Goal: Task Accomplishment & Management: Manage account settings

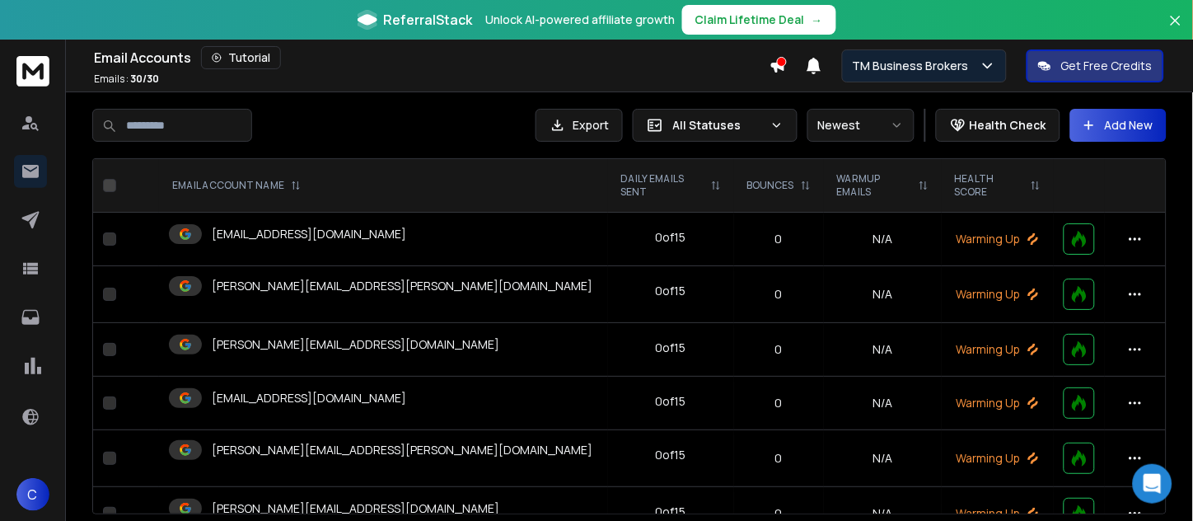
click at [989, 67] on icon "button" at bounding box center [988, 66] width 16 height 16
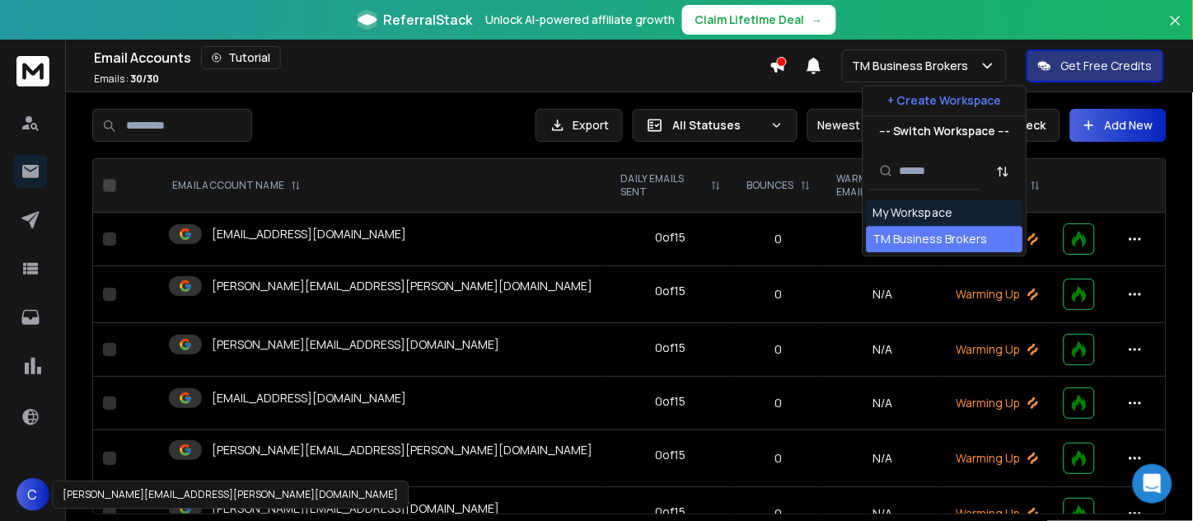
click at [41, 489] on span "C" at bounding box center [32, 494] width 33 height 33
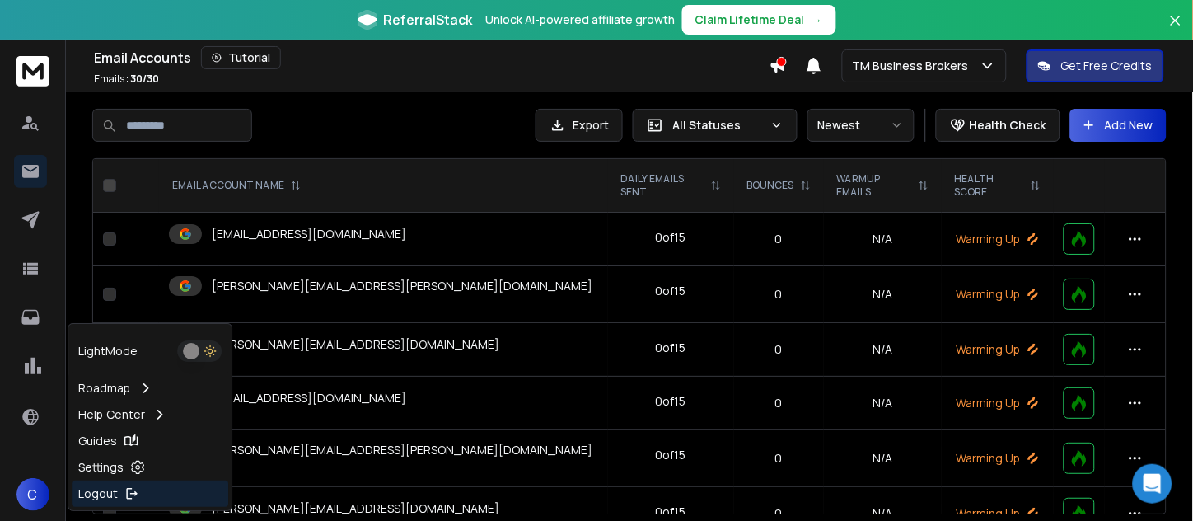
click at [105, 494] on p "Logout" at bounding box center [98, 493] width 40 height 16
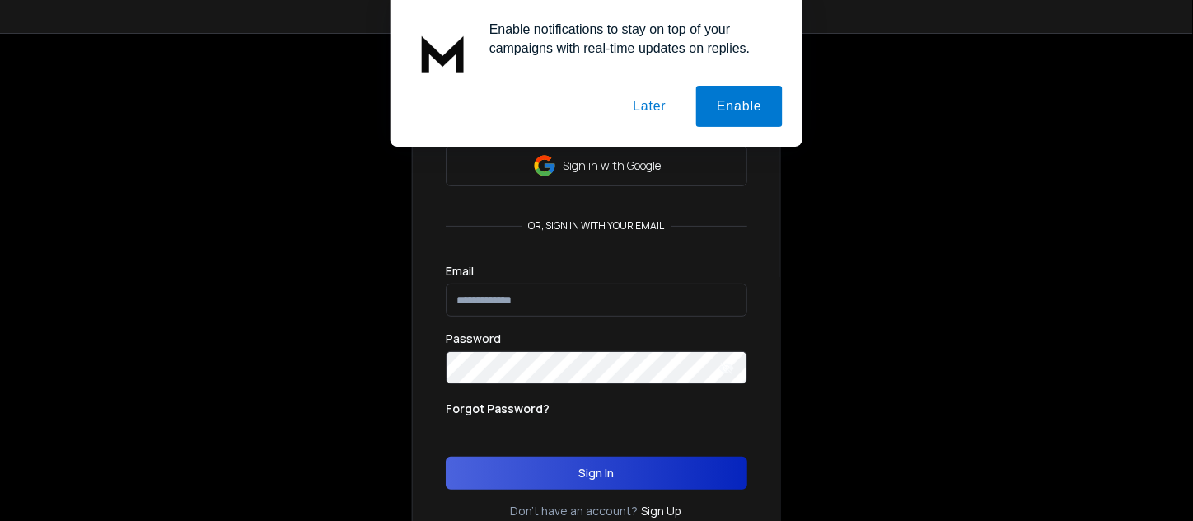
type input "**********"
click at [586, 470] on button "Sign In" at bounding box center [597, 472] width 302 height 33
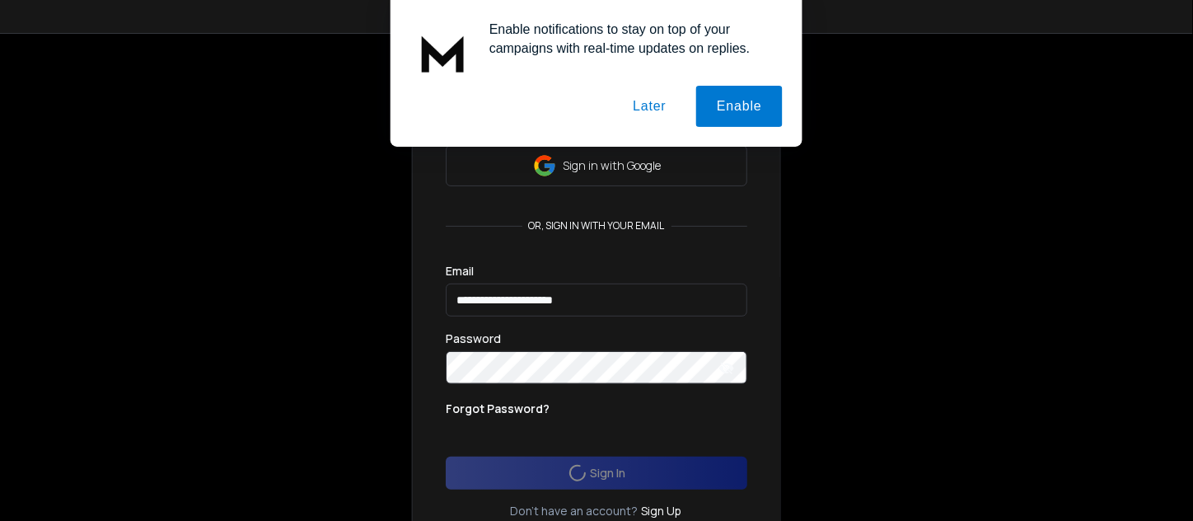
click at [649, 103] on button "Later" at bounding box center [649, 106] width 74 height 41
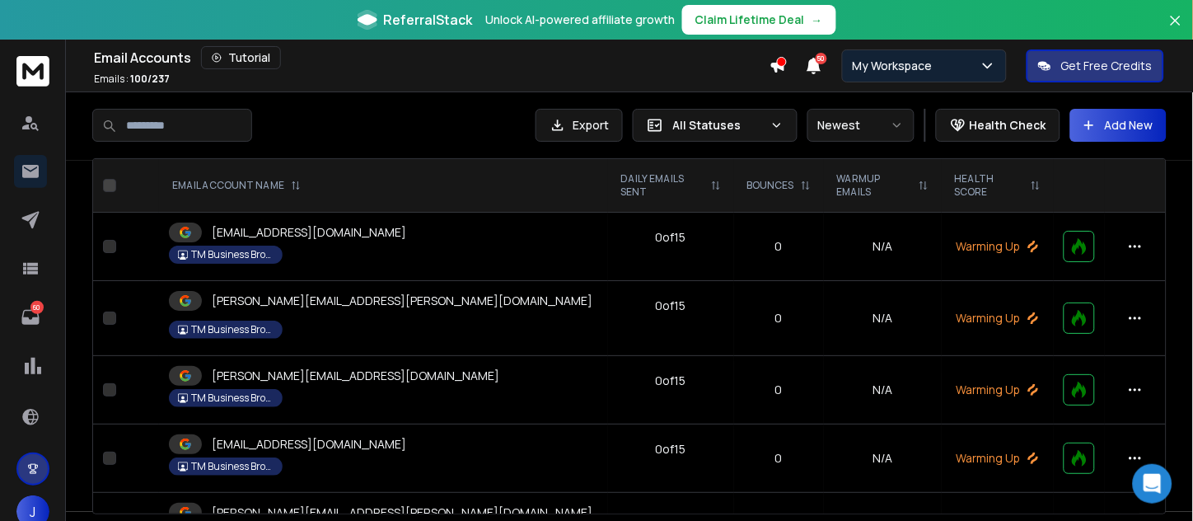
click at [939, 68] on p "My Workspace" at bounding box center [896, 66] width 87 height 16
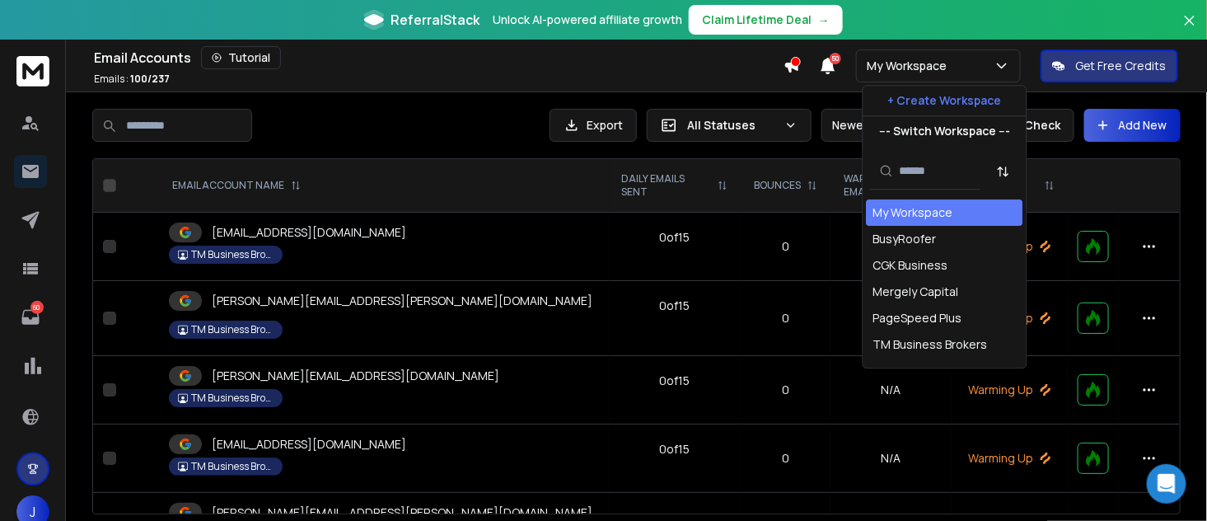
click at [932, 100] on p "+ Create Workspace" at bounding box center [945, 100] width 114 height 16
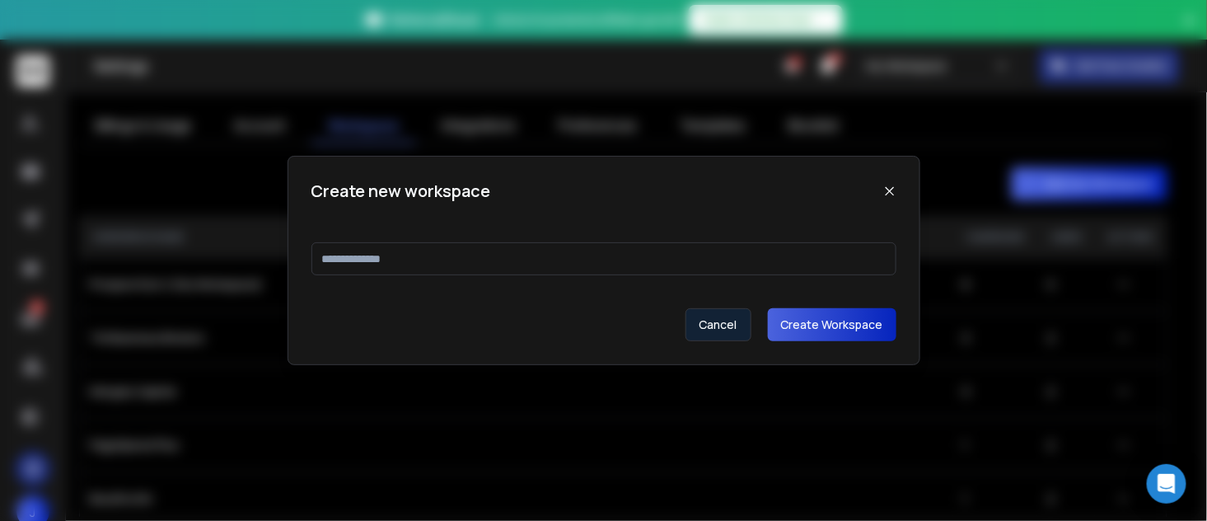
click at [728, 327] on button "Cancel" at bounding box center [719, 324] width 66 height 33
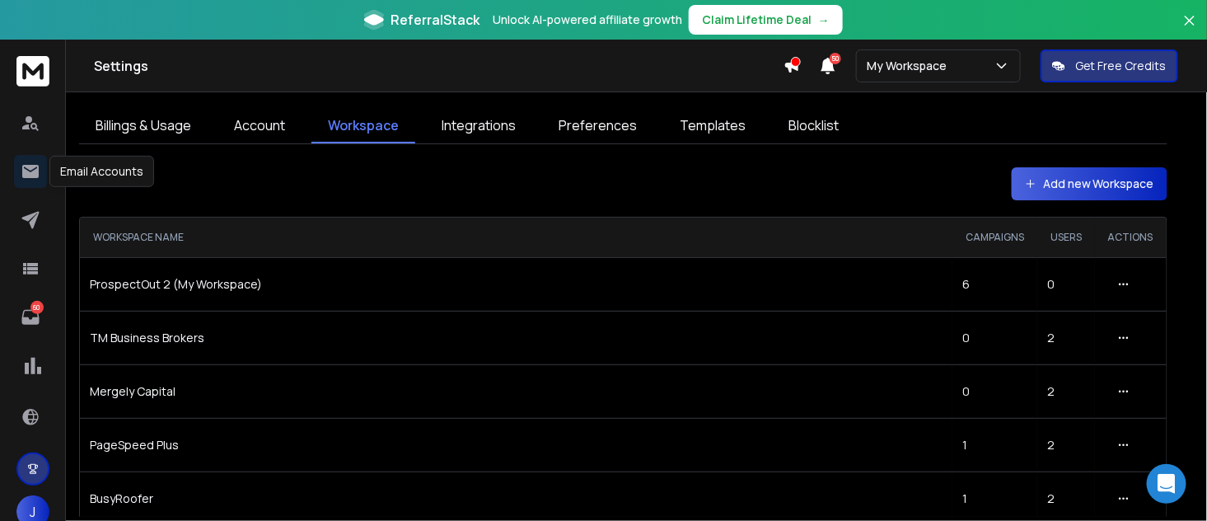
click at [31, 175] on icon at bounding box center [30, 171] width 16 height 13
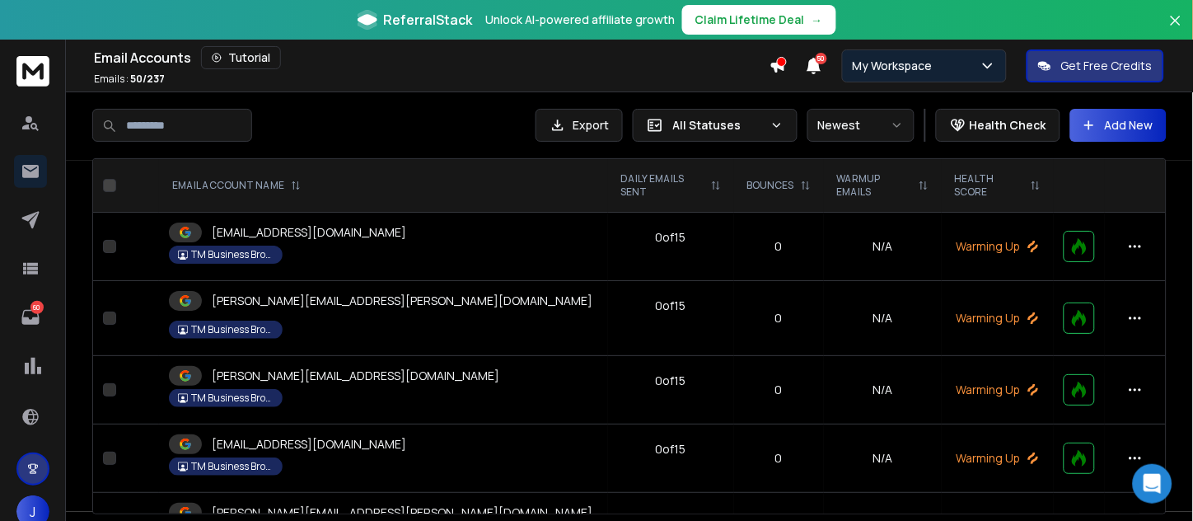
click at [939, 62] on p "My Workspace" at bounding box center [896, 66] width 87 height 16
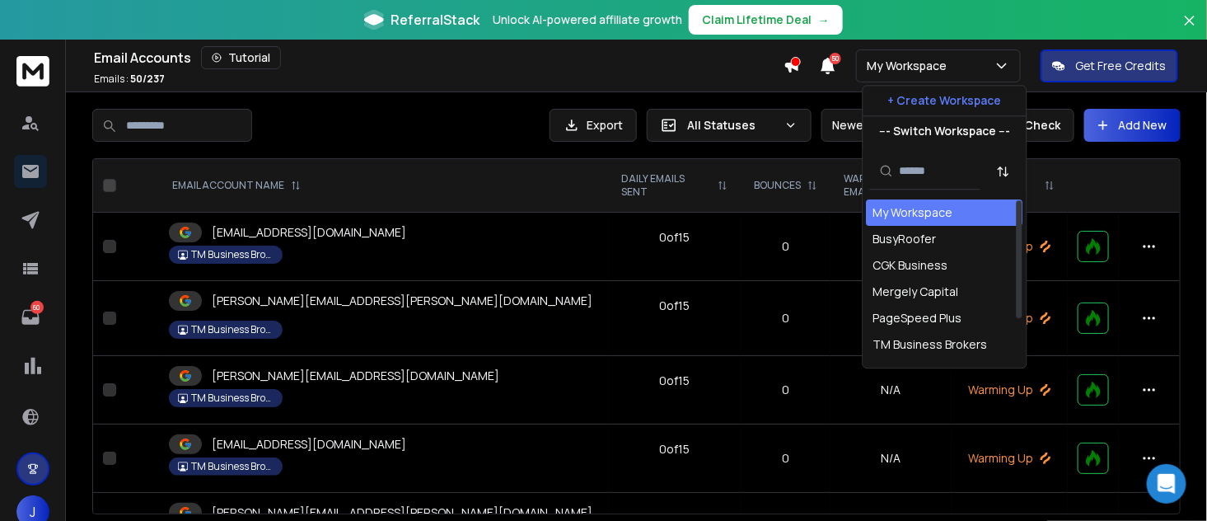
click at [929, 214] on div "My Workspace" at bounding box center [913, 212] width 80 height 16
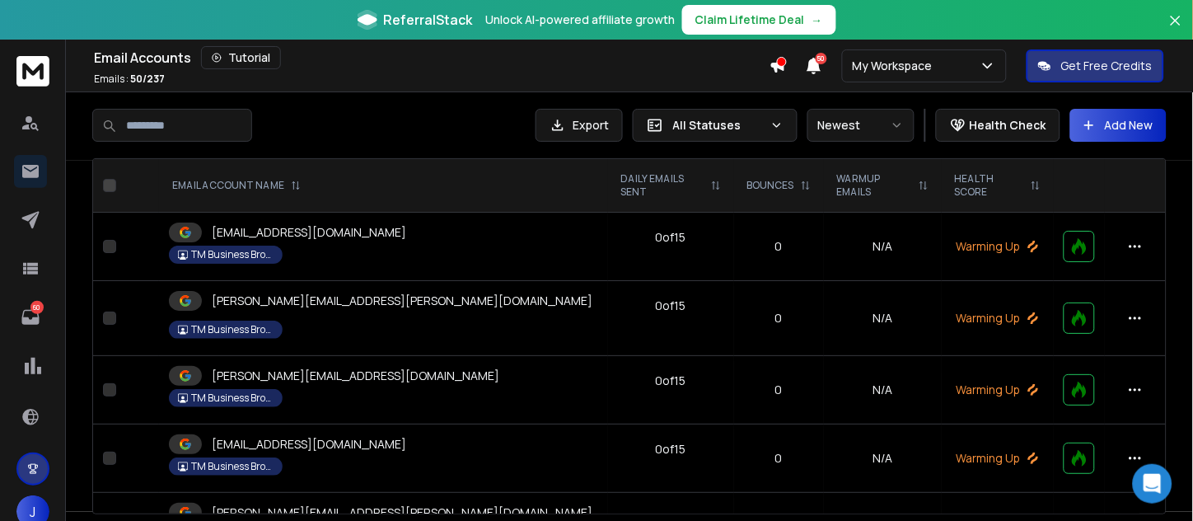
click at [1178, 20] on icon "Close banner" at bounding box center [1175, 20] width 15 height 15
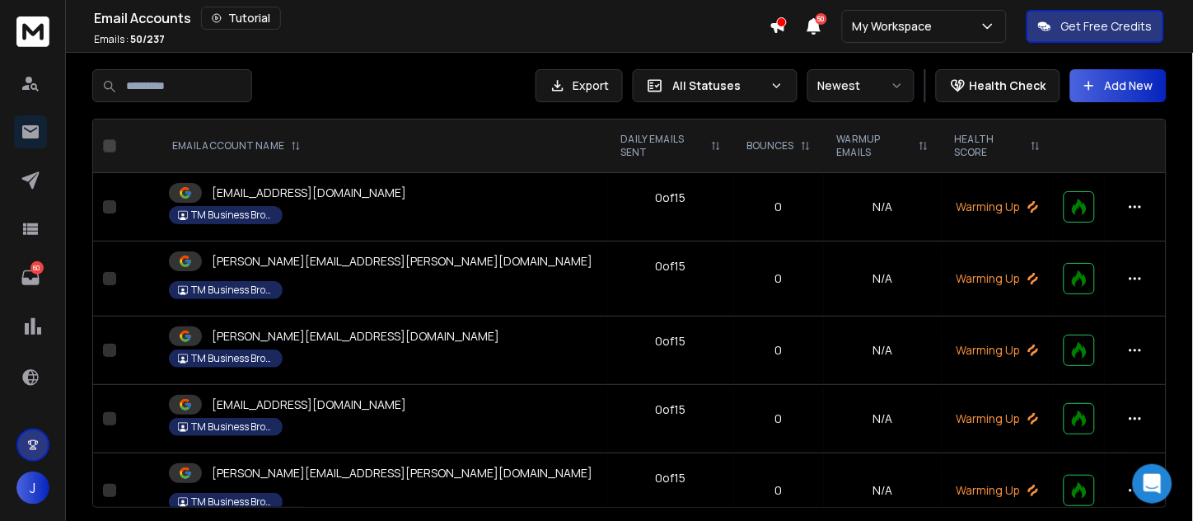
click at [1100, 77] on button "Add New" at bounding box center [1118, 85] width 96 height 33
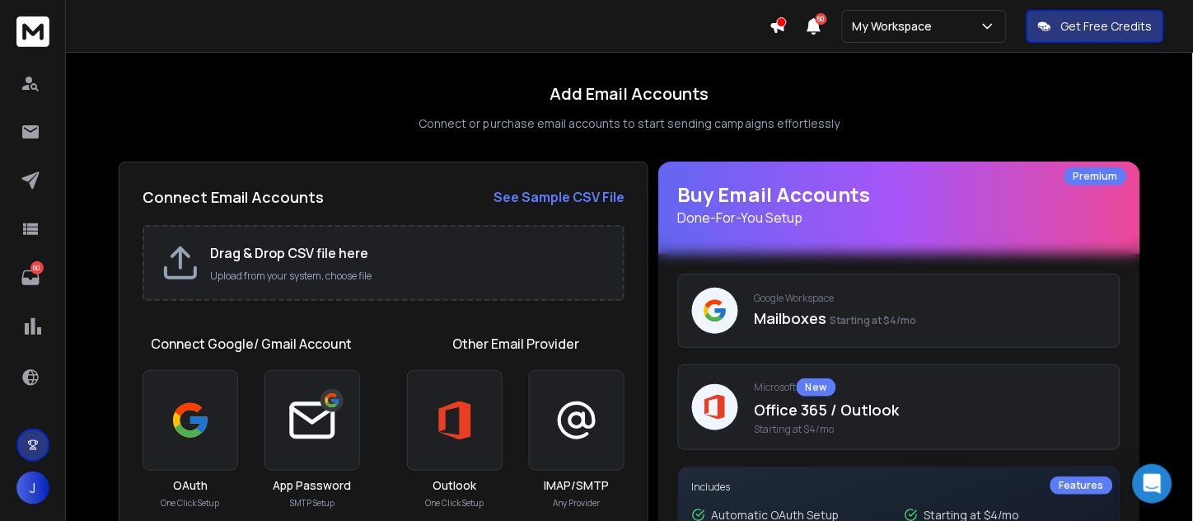
click at [193, 419] on icon at bounding box center [198, 425] width 17 height 16
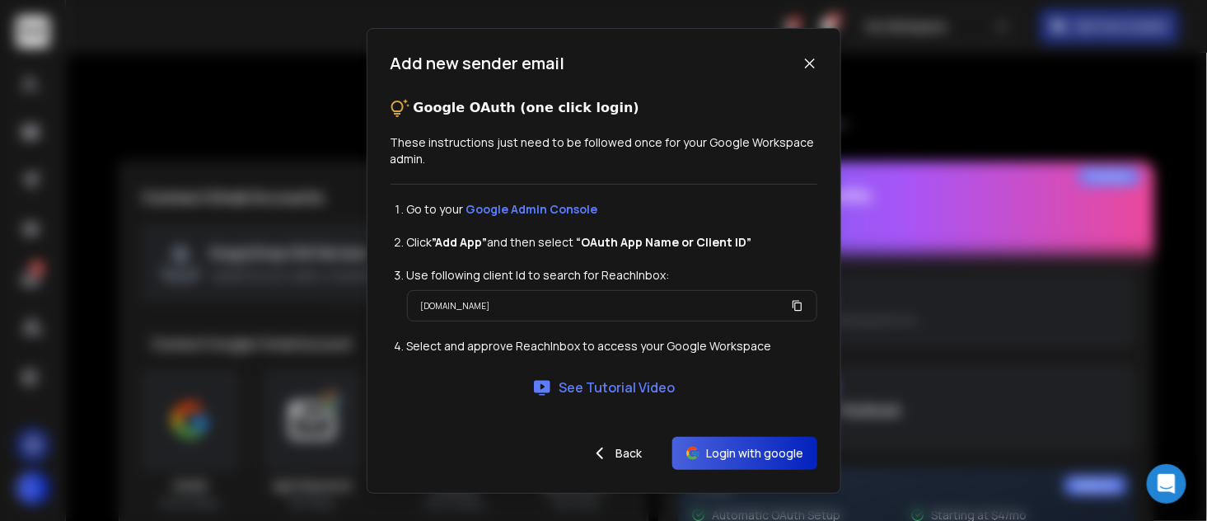
click at [750, 454] on button "Login with google" at bounding box center [744, 453] width 145 height 33
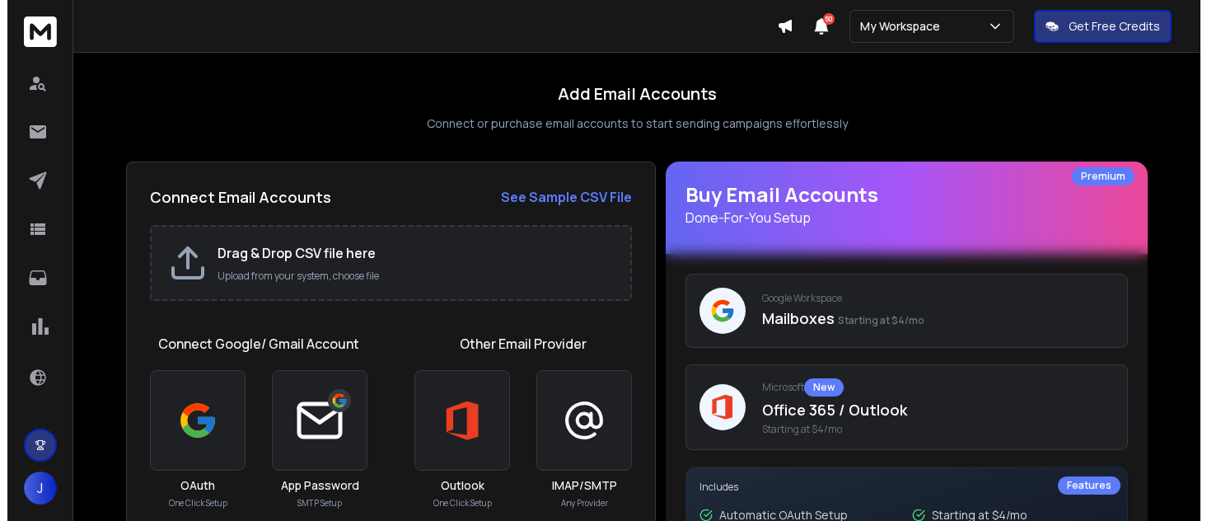
scroll to position [121, 0]
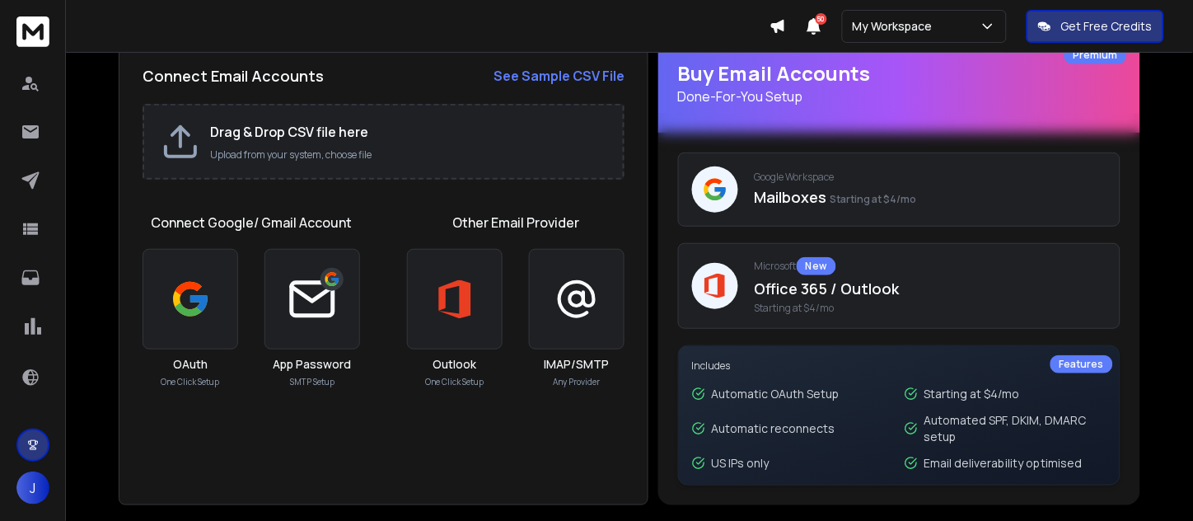
click at [193, 276] on icon at bounding box center [190, 298] width 41 height 49
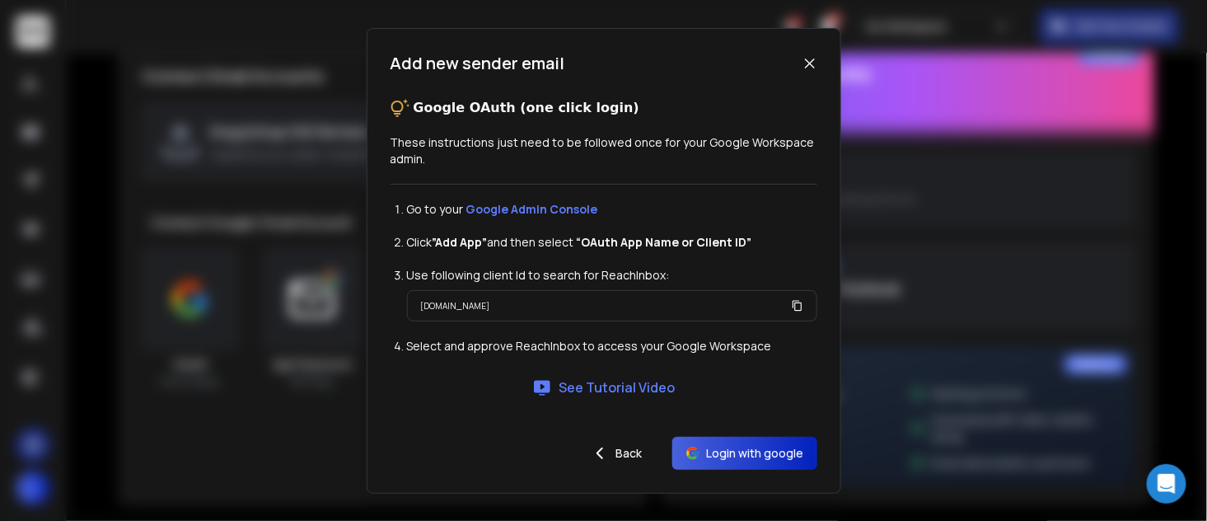
click at [707, 454] on button "Login with google" at bounding box center [744, 453] width 145 height 33
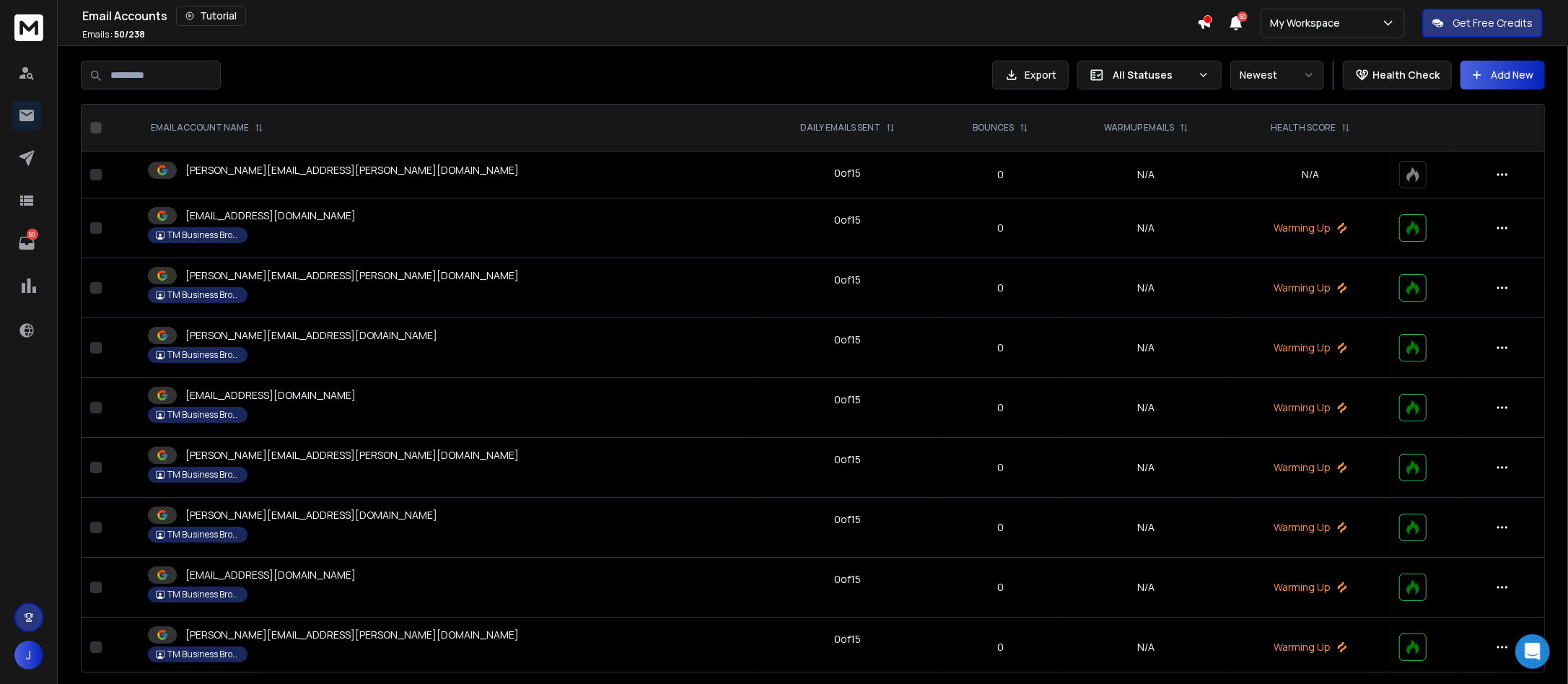
click at [1530, 73] on button "Add New" at bounding box center [1503, 74] width 84 height 29
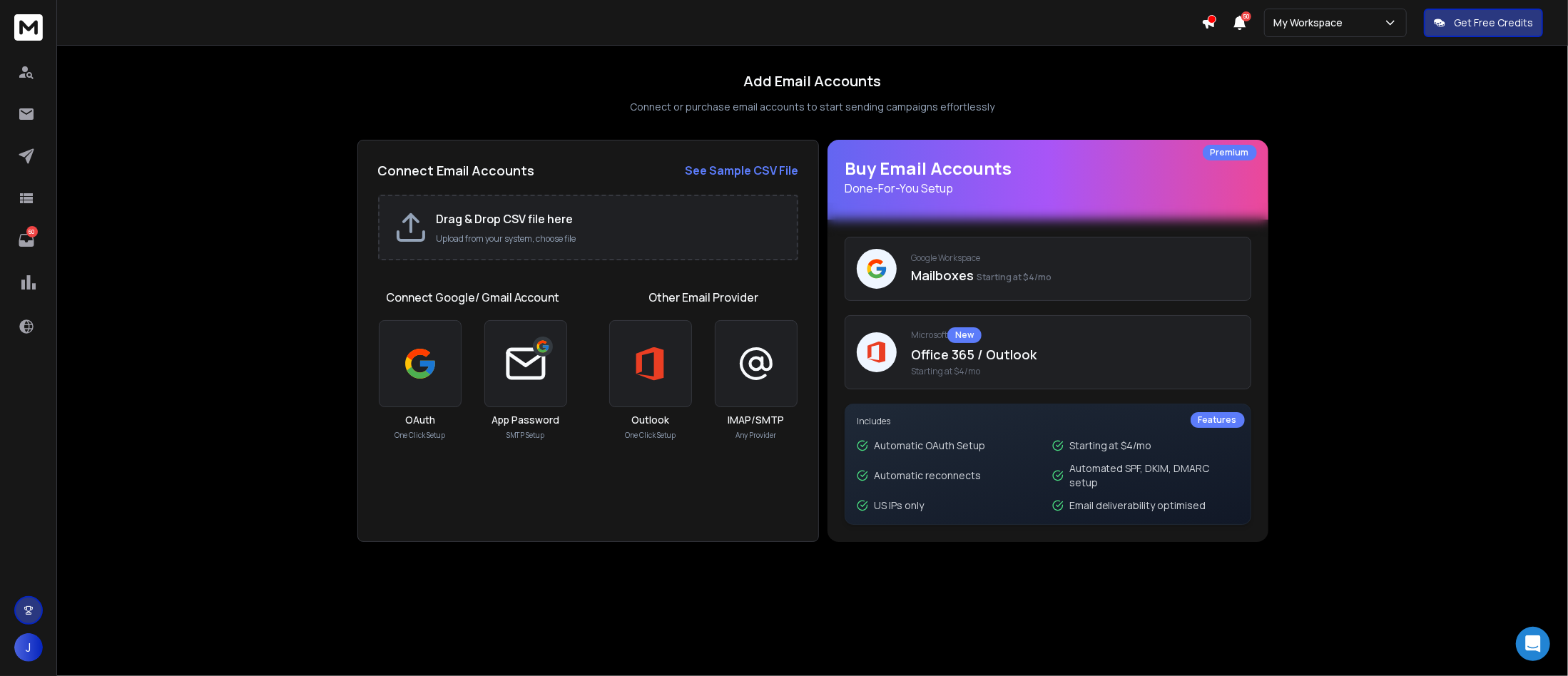
click at [436, 346] on icon at bounding box center [420, 363] width 35 height 42
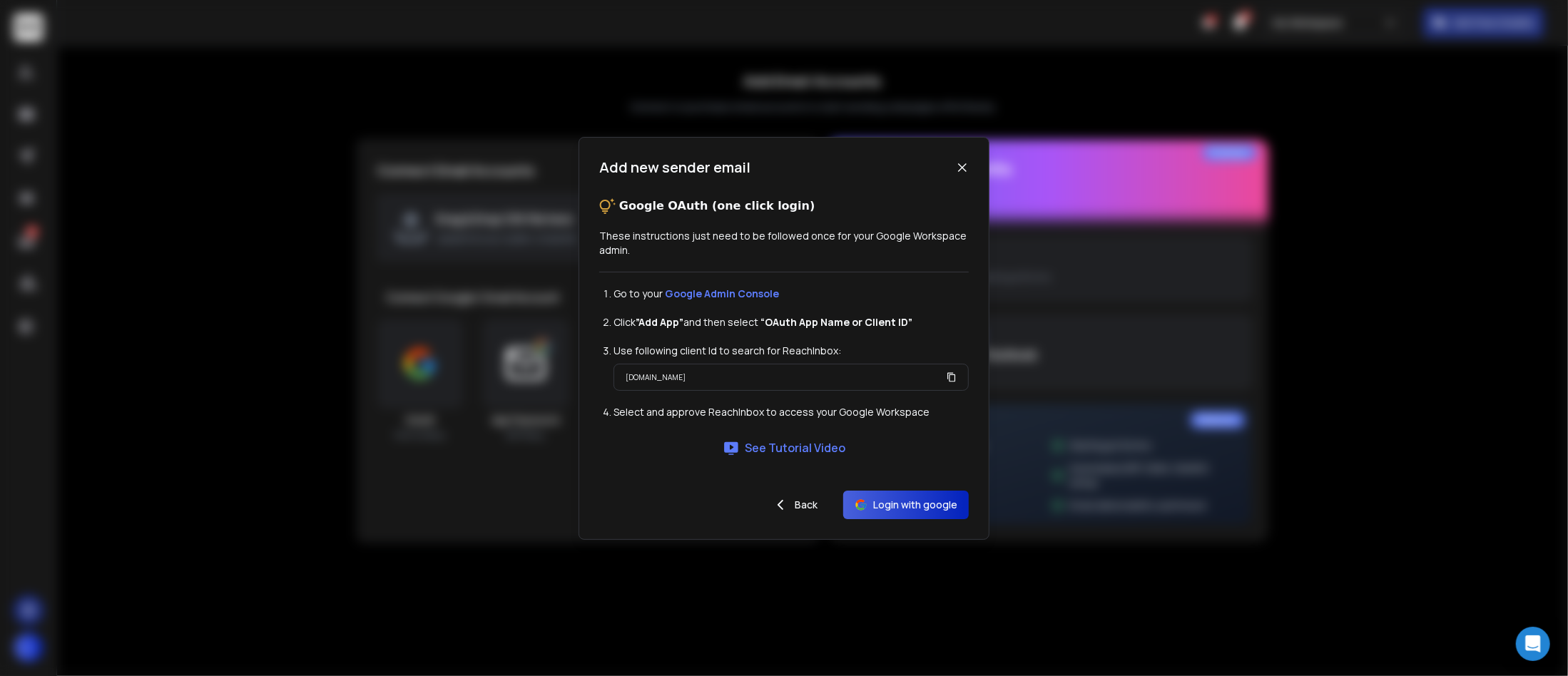
click at [922, 485] on div "Google OAuth (one click login) These instructions just need to be followed once…" at bounding box center [784, 358] width 370 height 322
click at [903, 505] on button "Login with google" at bounding box center [906, 505] width 126 height 29
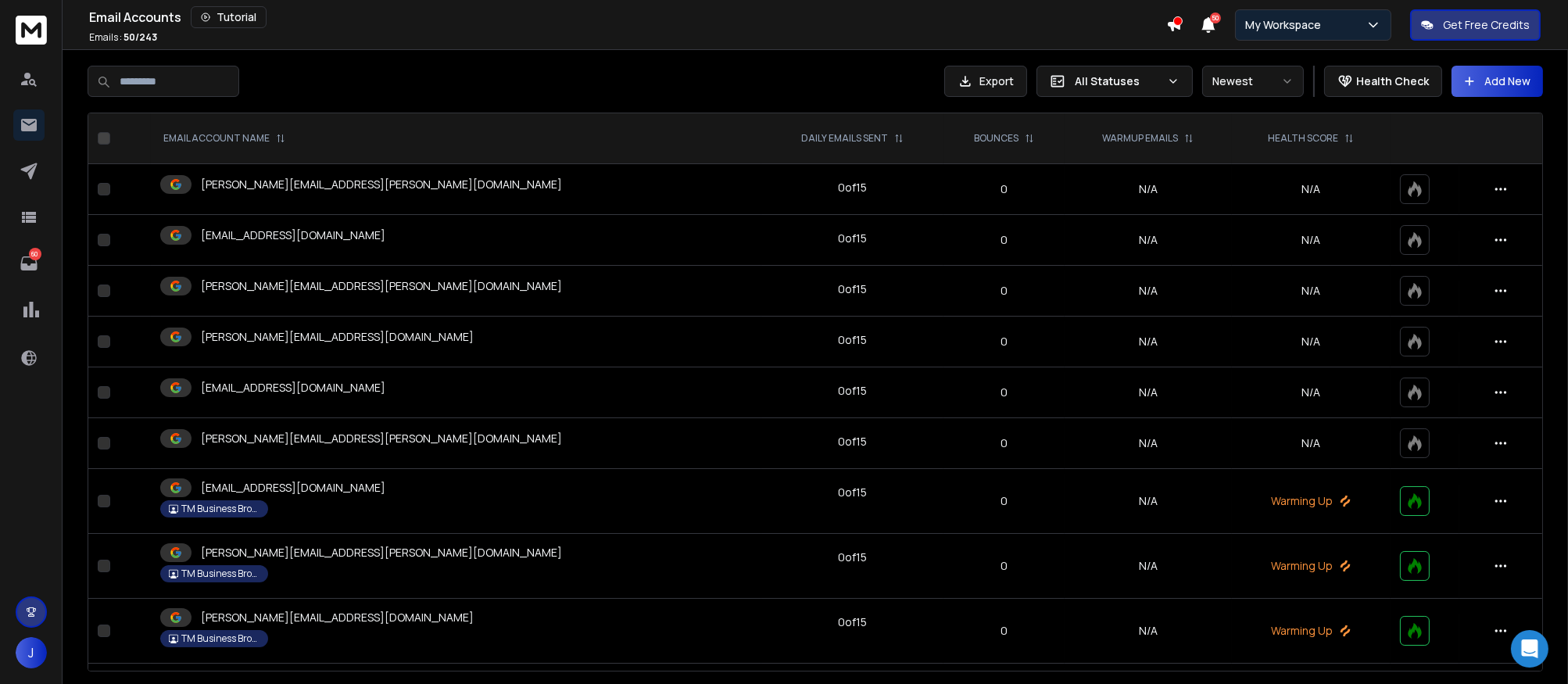
click at [1323, 20] on p "My Workspace" at bounding box center [1286, 25] width 83 height 15
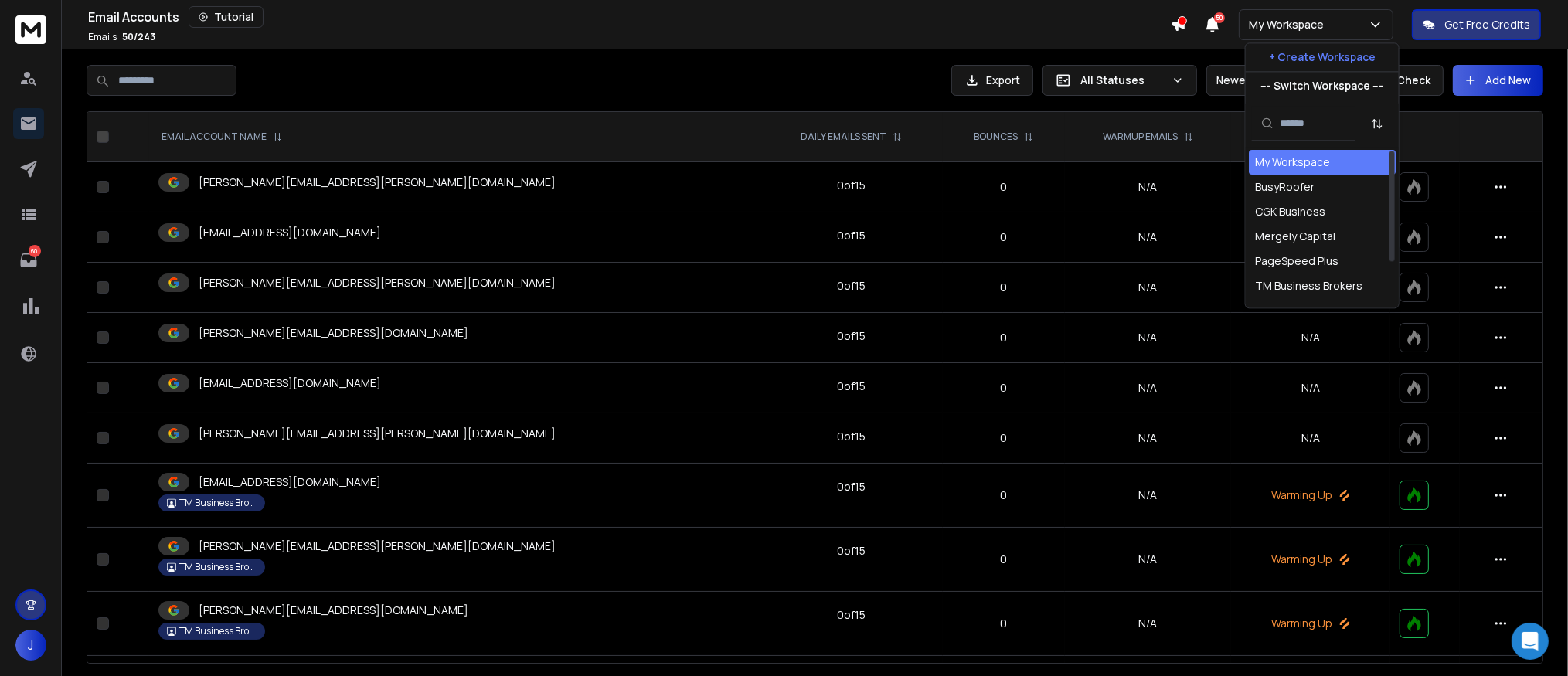
scroll to position [58, 0]
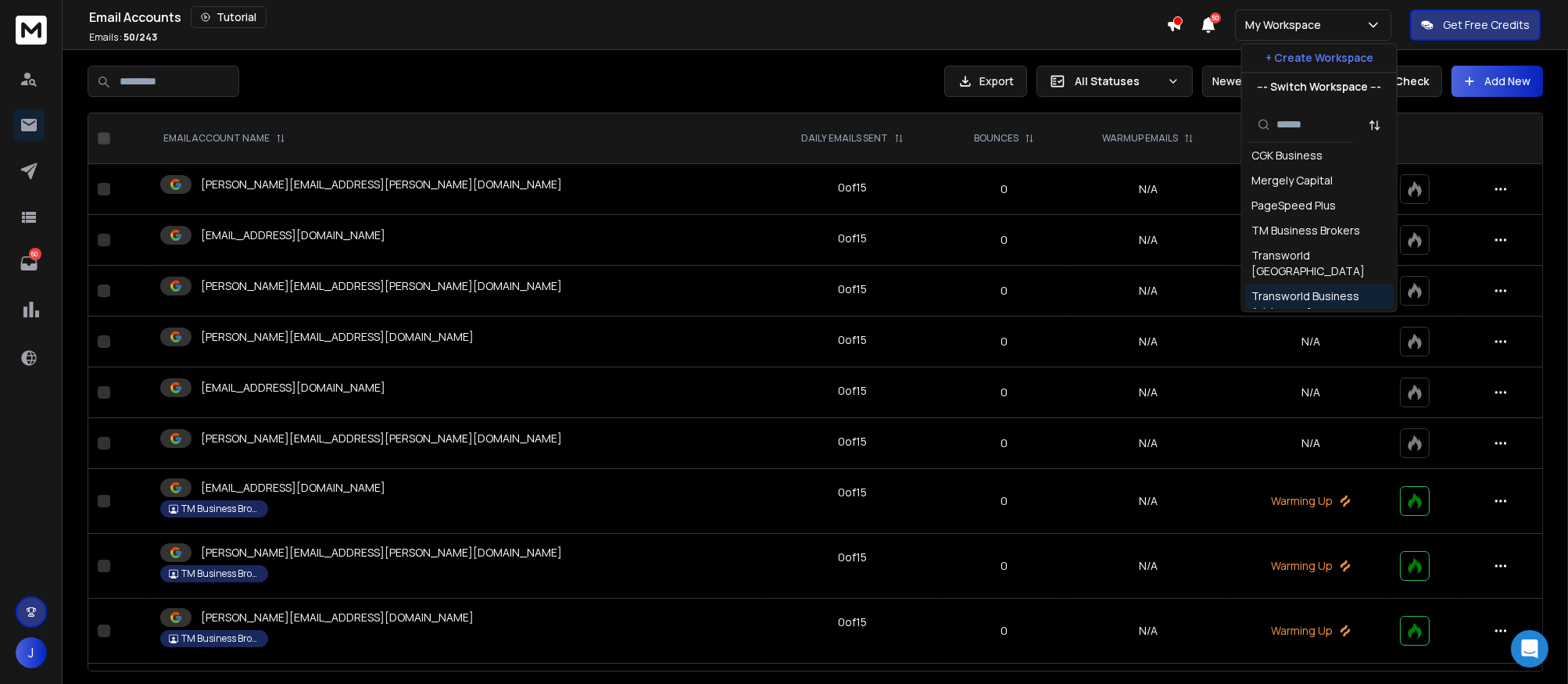
click at [1144, 83] on p "All Statuses" at bounding box center [1117, 81] width 86 height 15
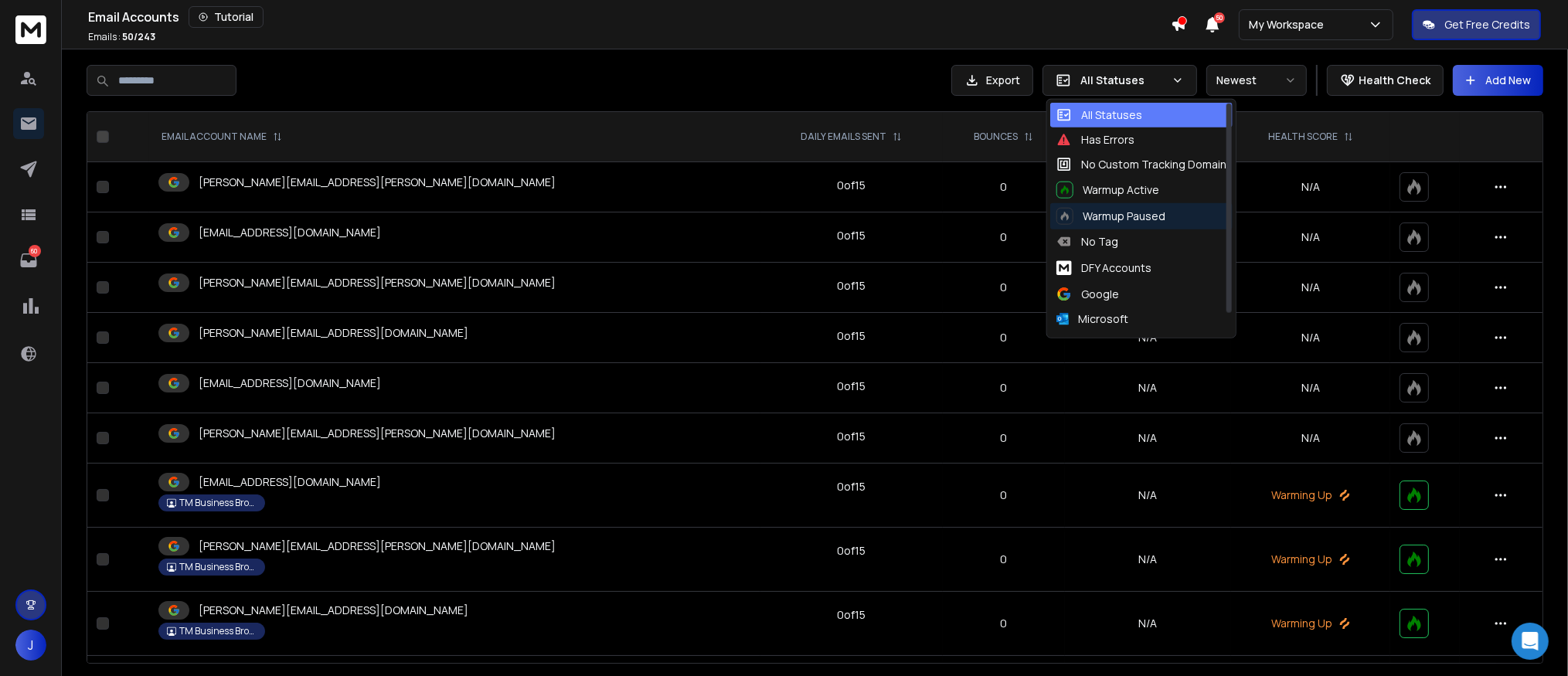
click at [1136, 213] on div "Warmup Paused" at bounding box center [1110, 217] width 109 height 17
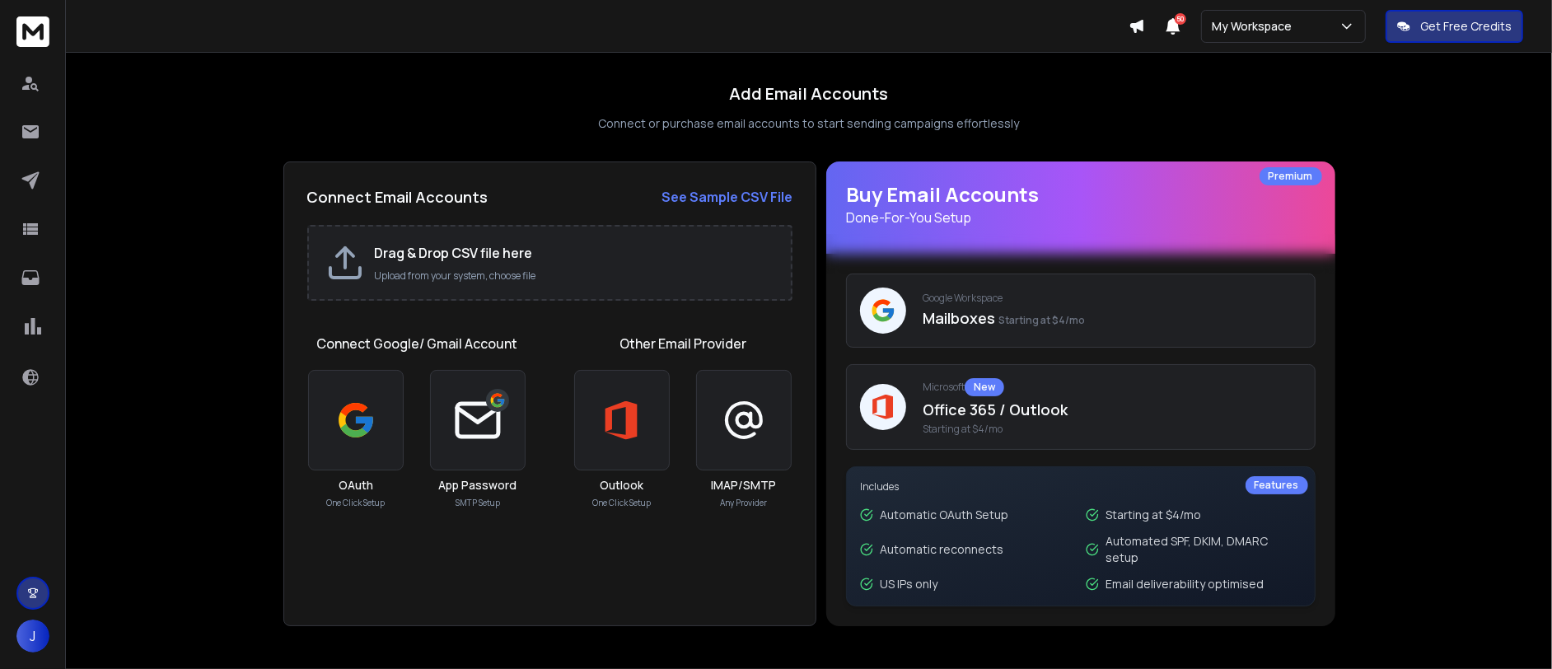
click at [354, 407] on icon at bounding box center [353, 409] width 27 height 13
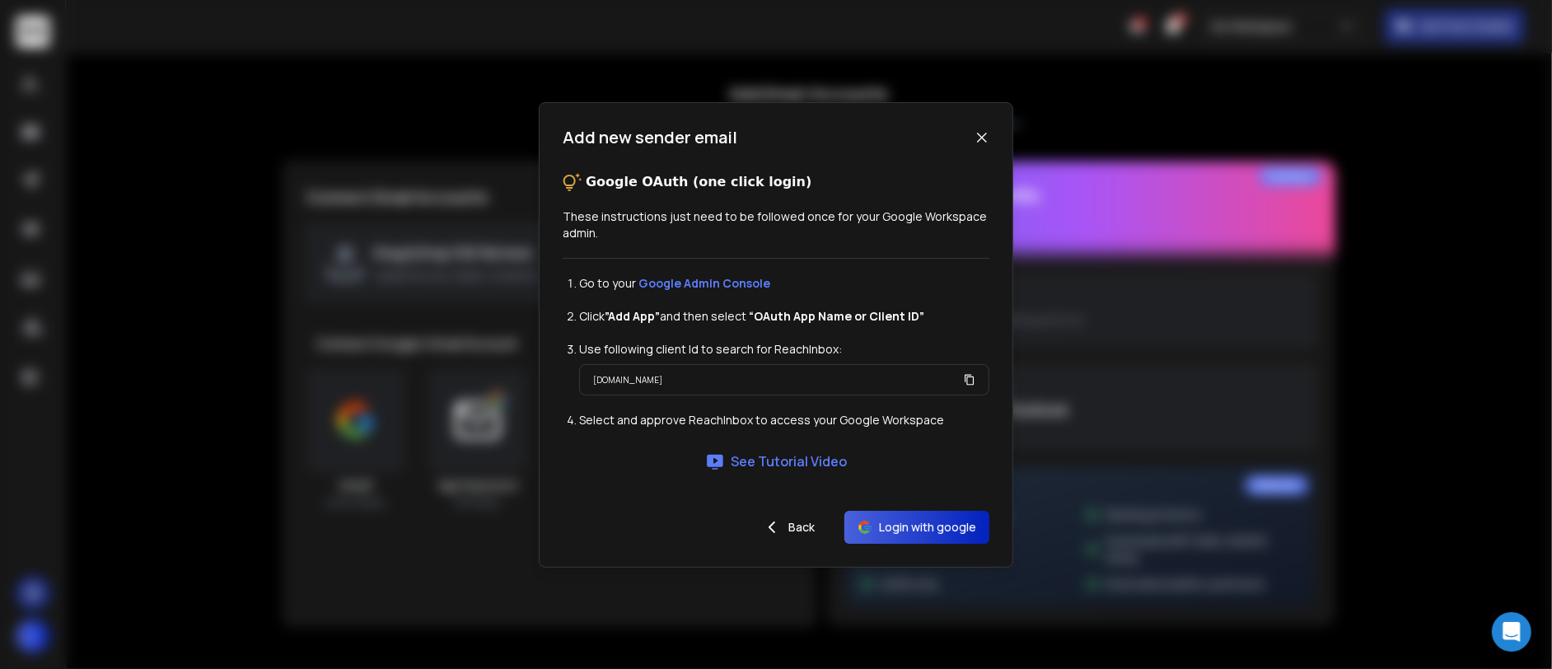
click at [906, 519] on button "Login with google" at bounding box center [917, 527] width 145 height 33
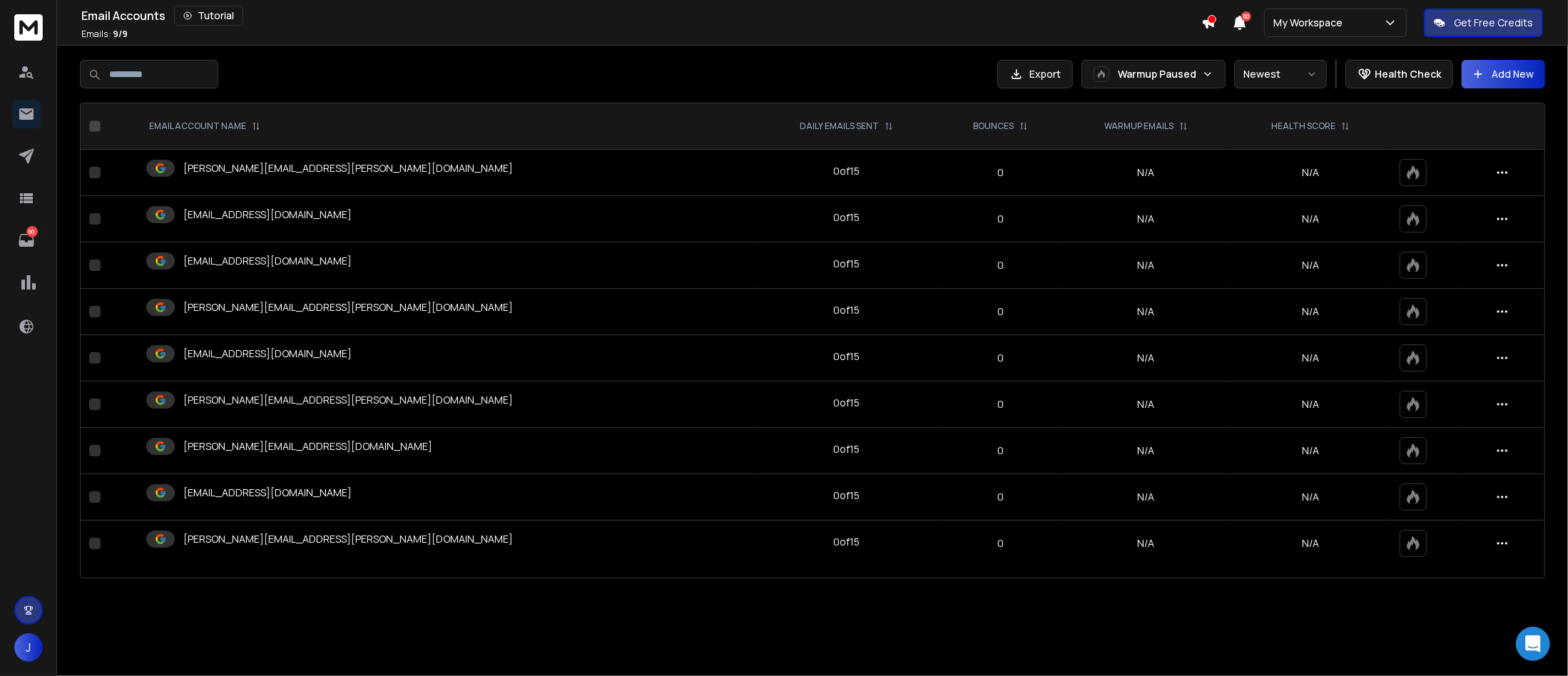
click at [1485, 68] on button "Add New" at bounding box center [1503, 74] width 83 height 29
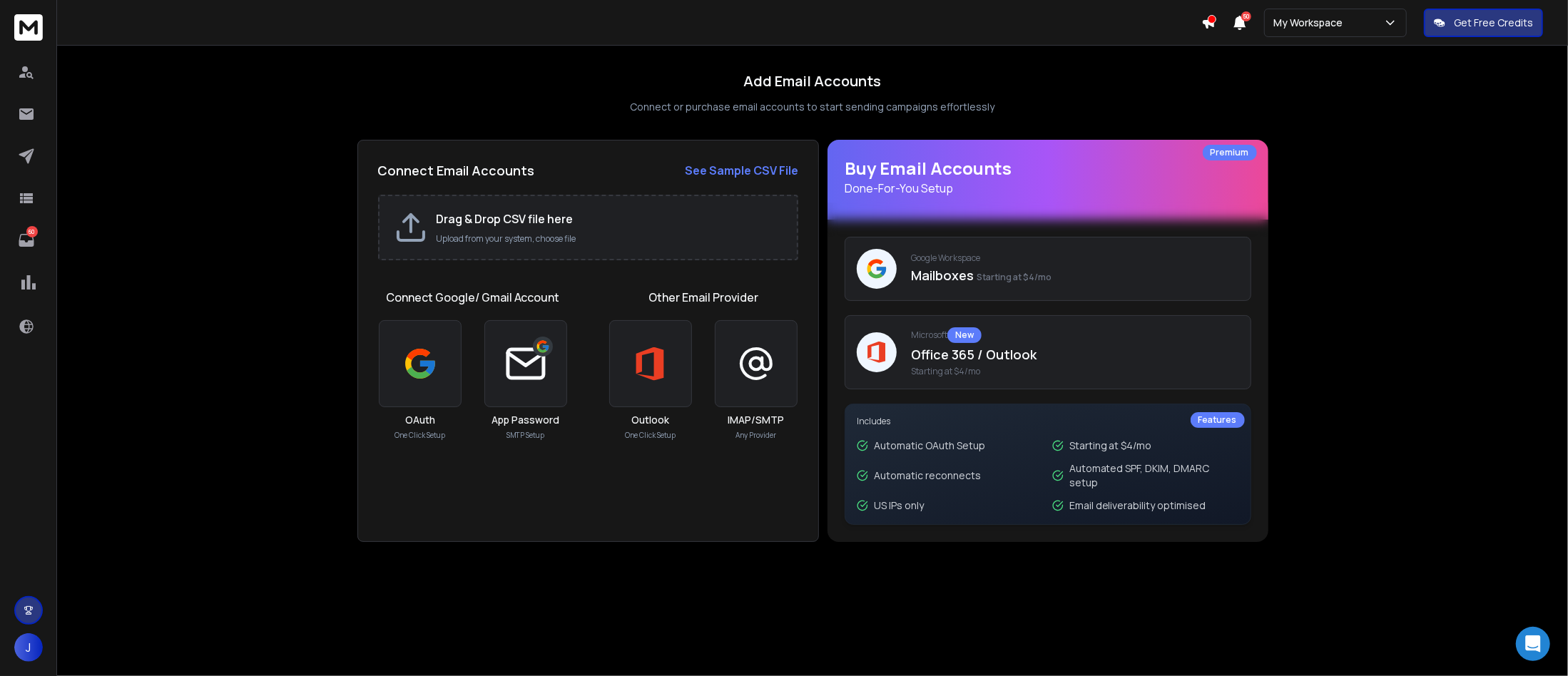
click at [425, 391] on div at bounding box center [421, 364] width 83 height 87
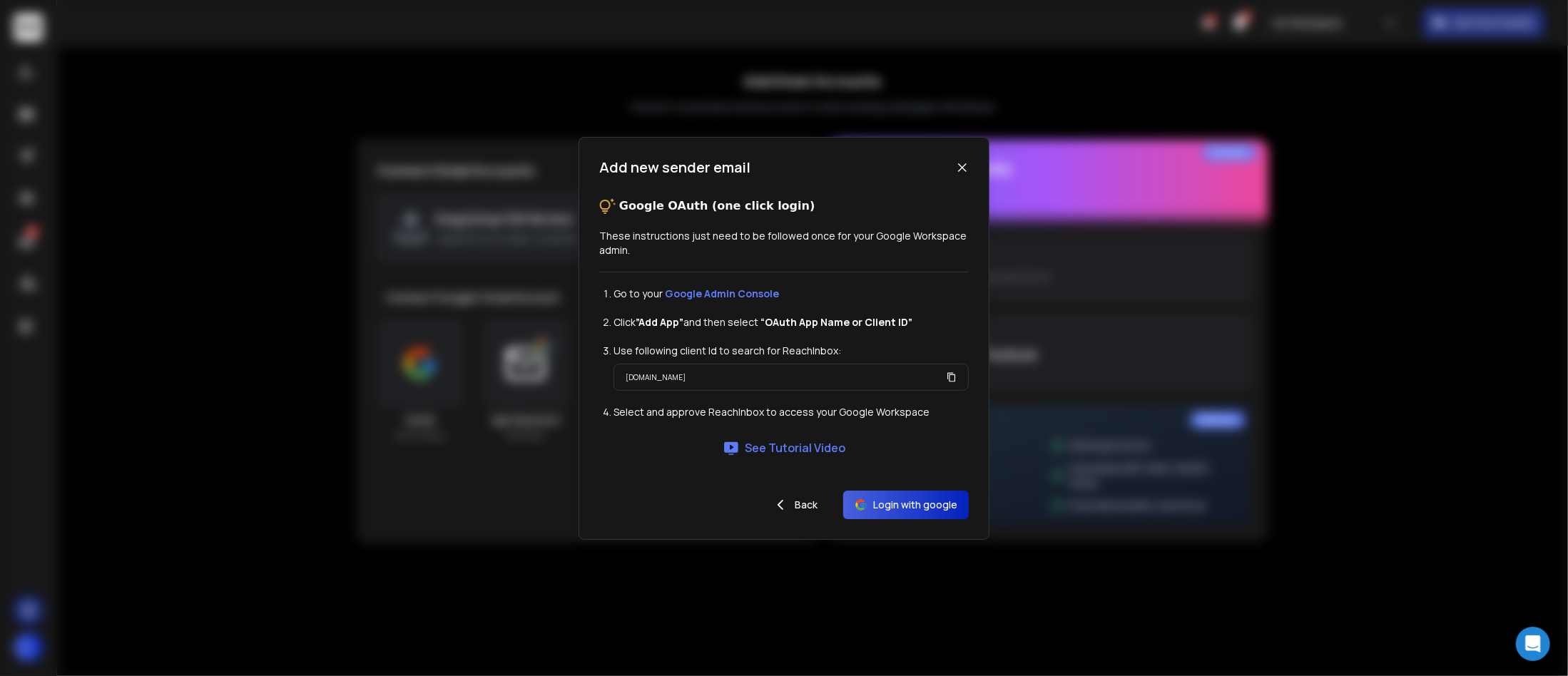
click at [877, 503] on button "Login with google" at bounding box center [906, 505] width 126 height 29
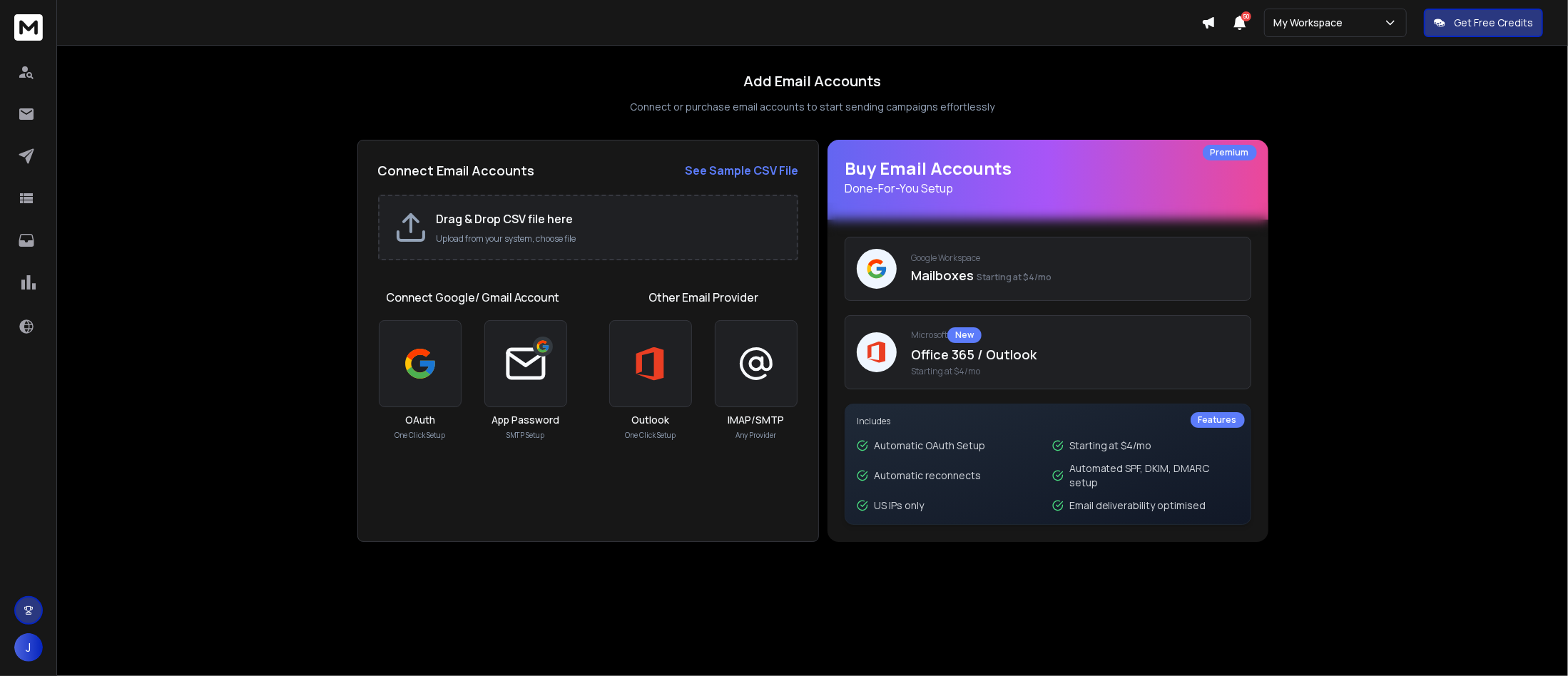
click at [412, 332] on div at bounding box center [421, 364] width 83 height 87
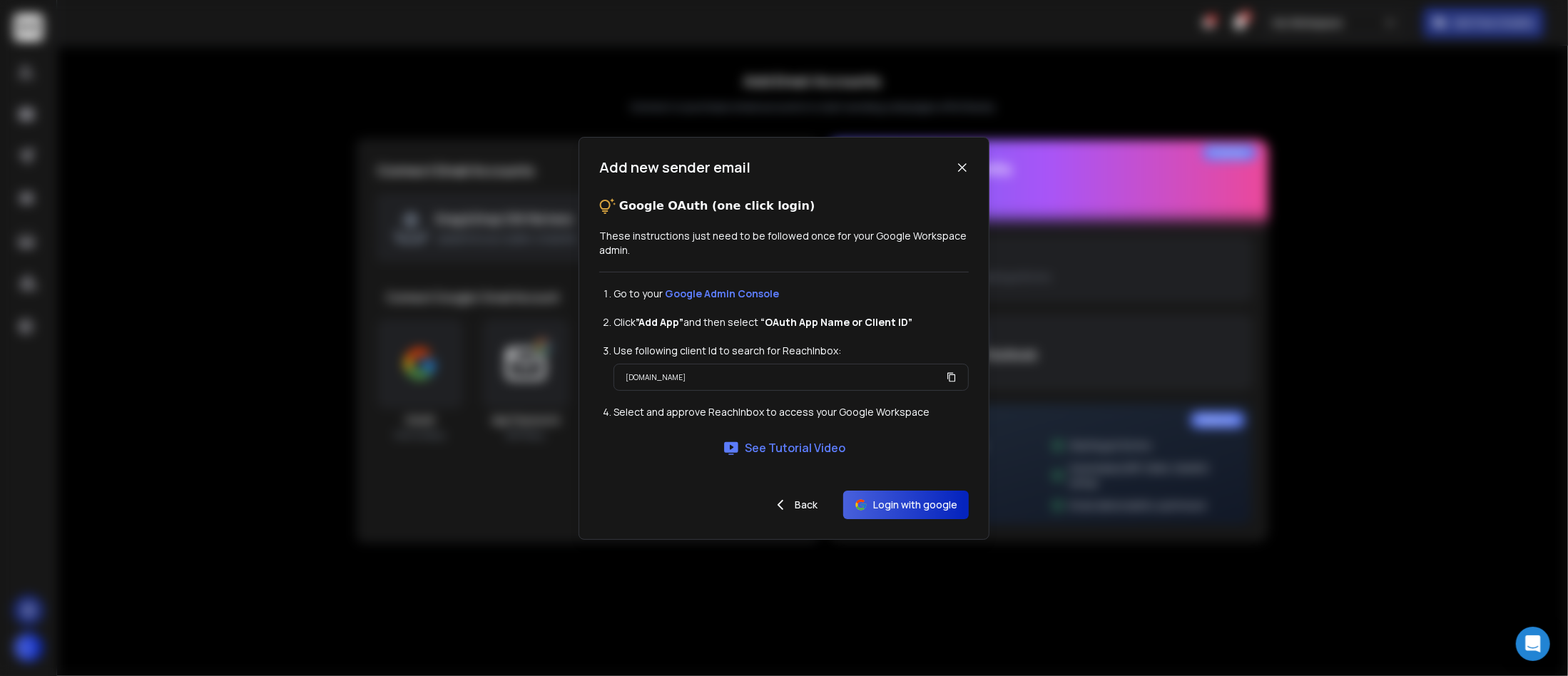
click at [922, 518] on button "Login with google" at bounding box center [906, 505] width 126 height 29
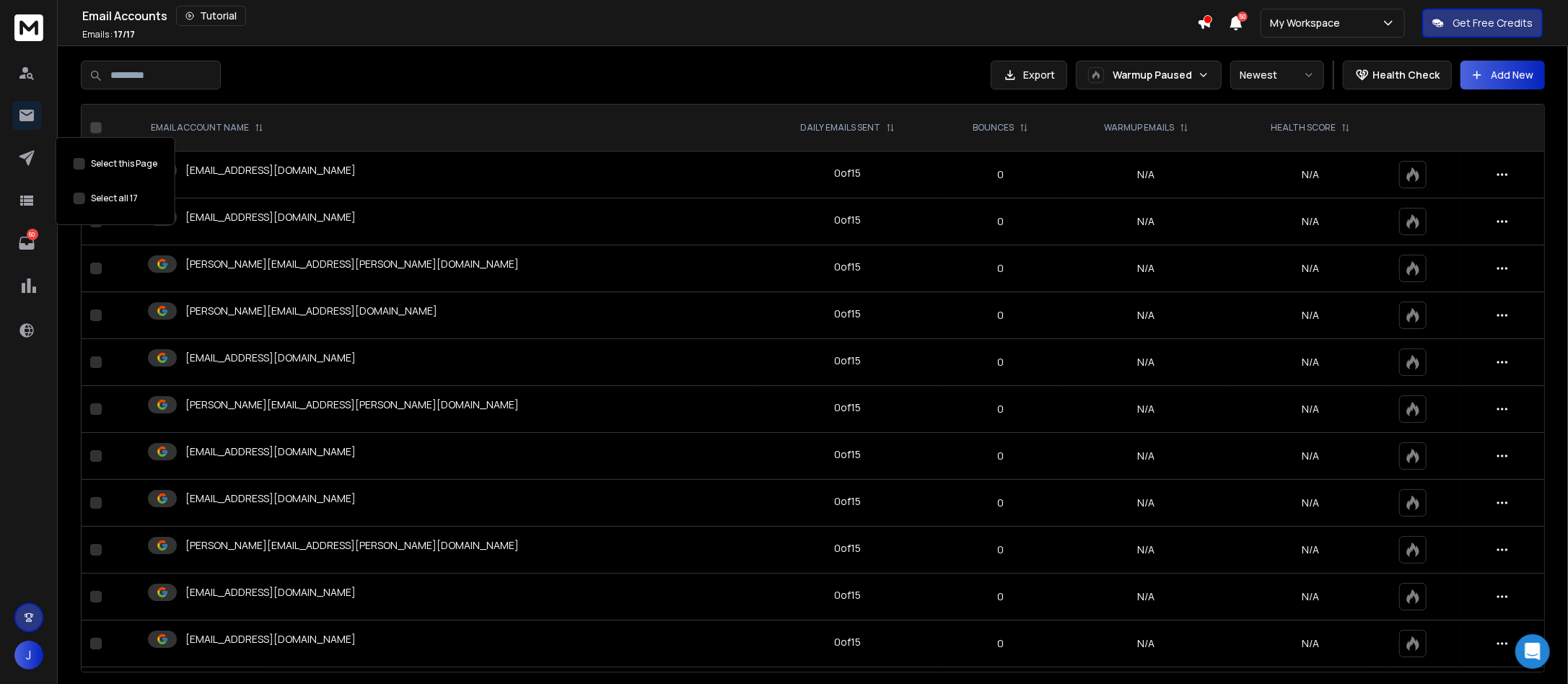
click at [80, 194] on button "Select this Page" at bounding box center [79, 198] width 11 height 11
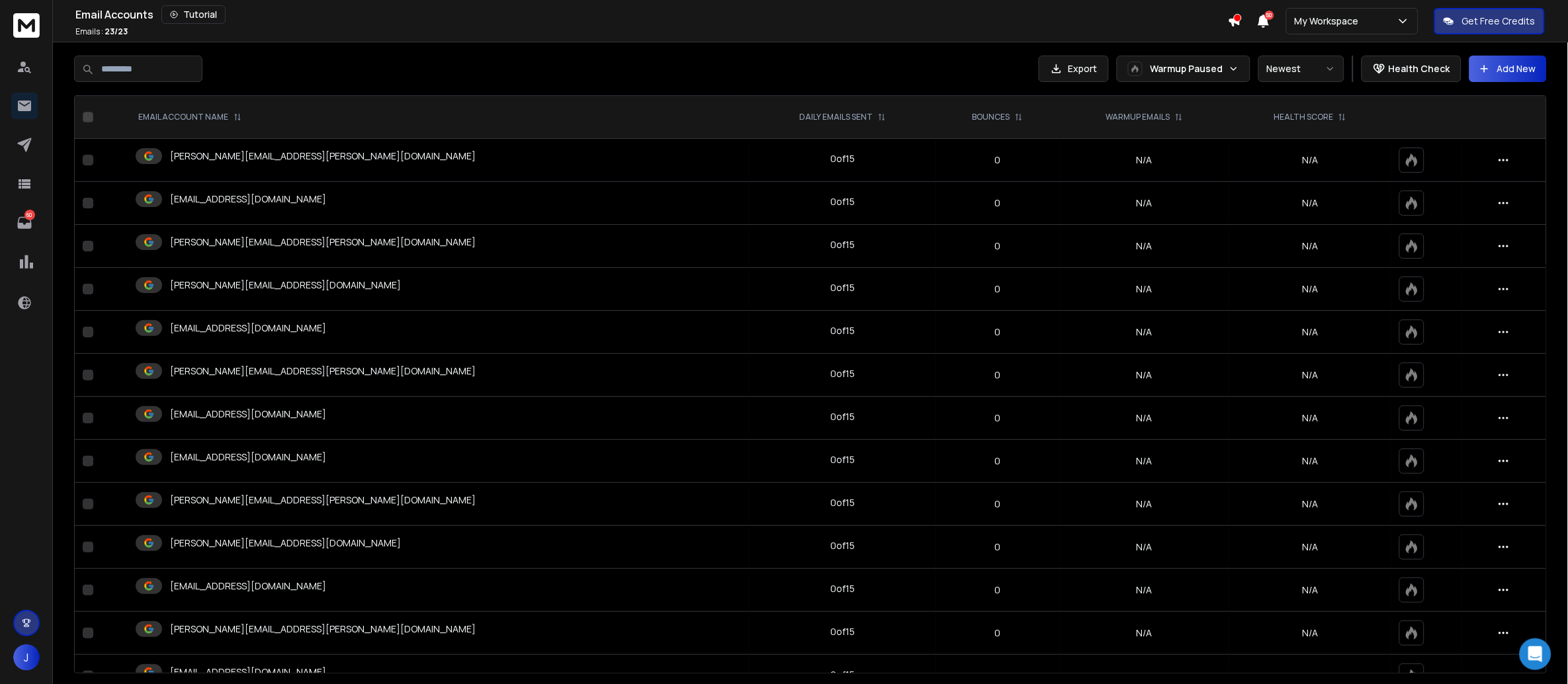
click at [1500, 68] on button "Add New" at bounding box center [1508, 68] width 77 height 26
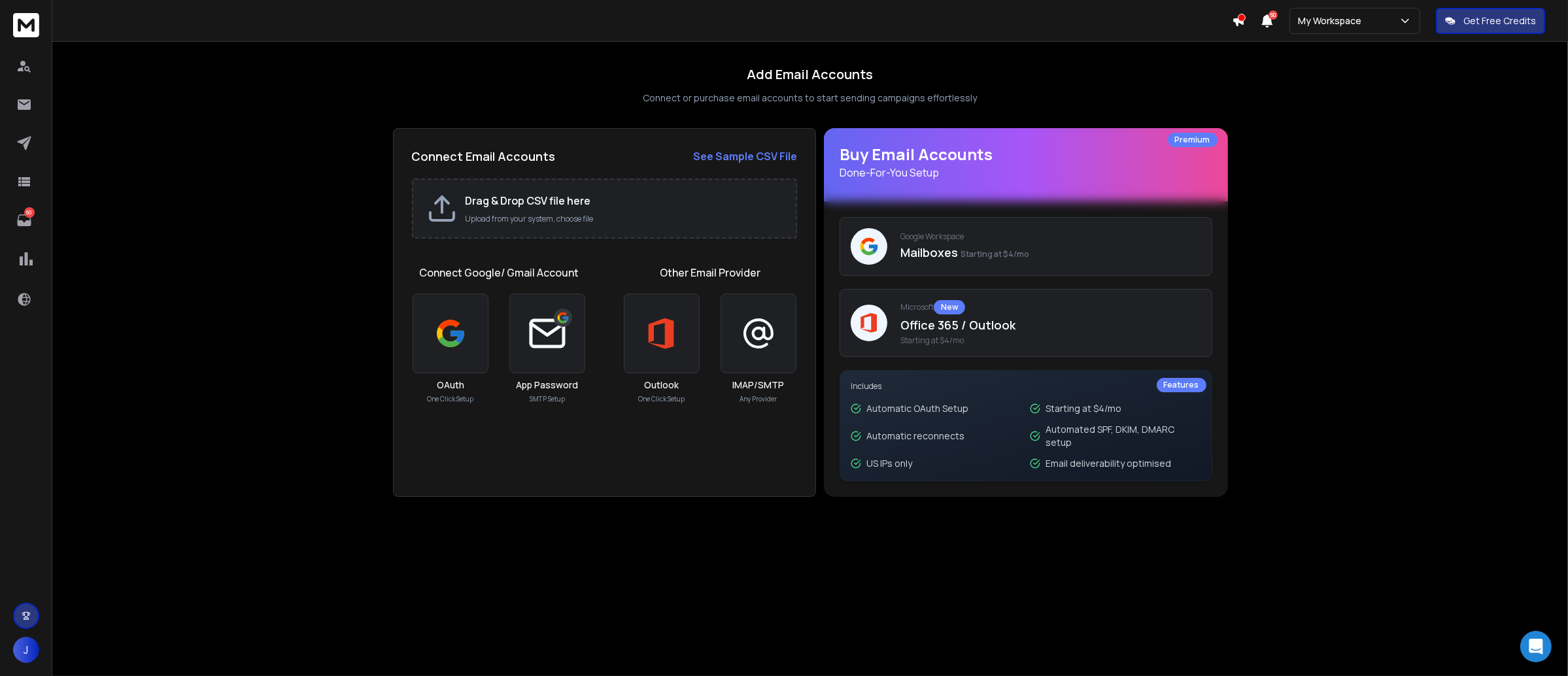
click at [452, 321] on icon at bounding box center [448, 325] width 21 height 10
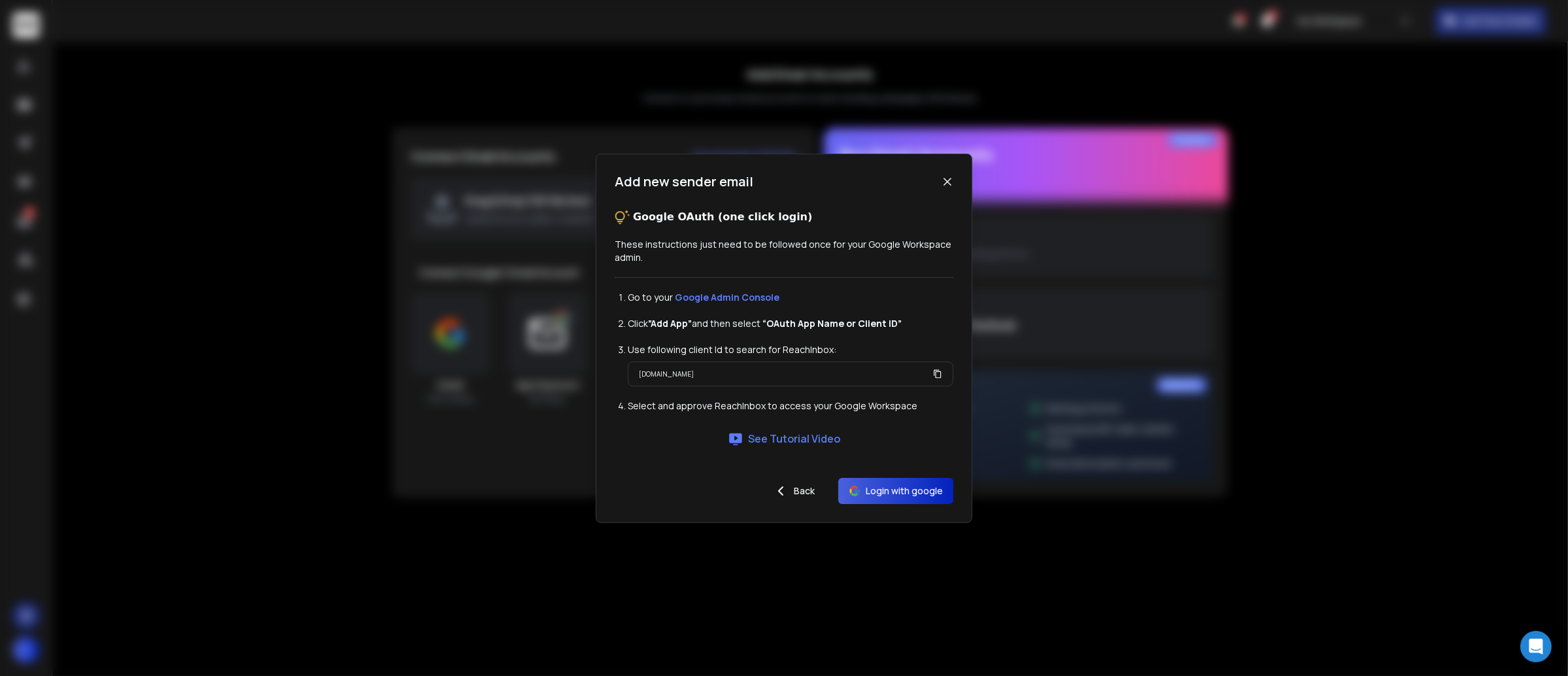
click at [917, 490] on button "Login with google" at bounding box center [895, 490] width 115 height 26
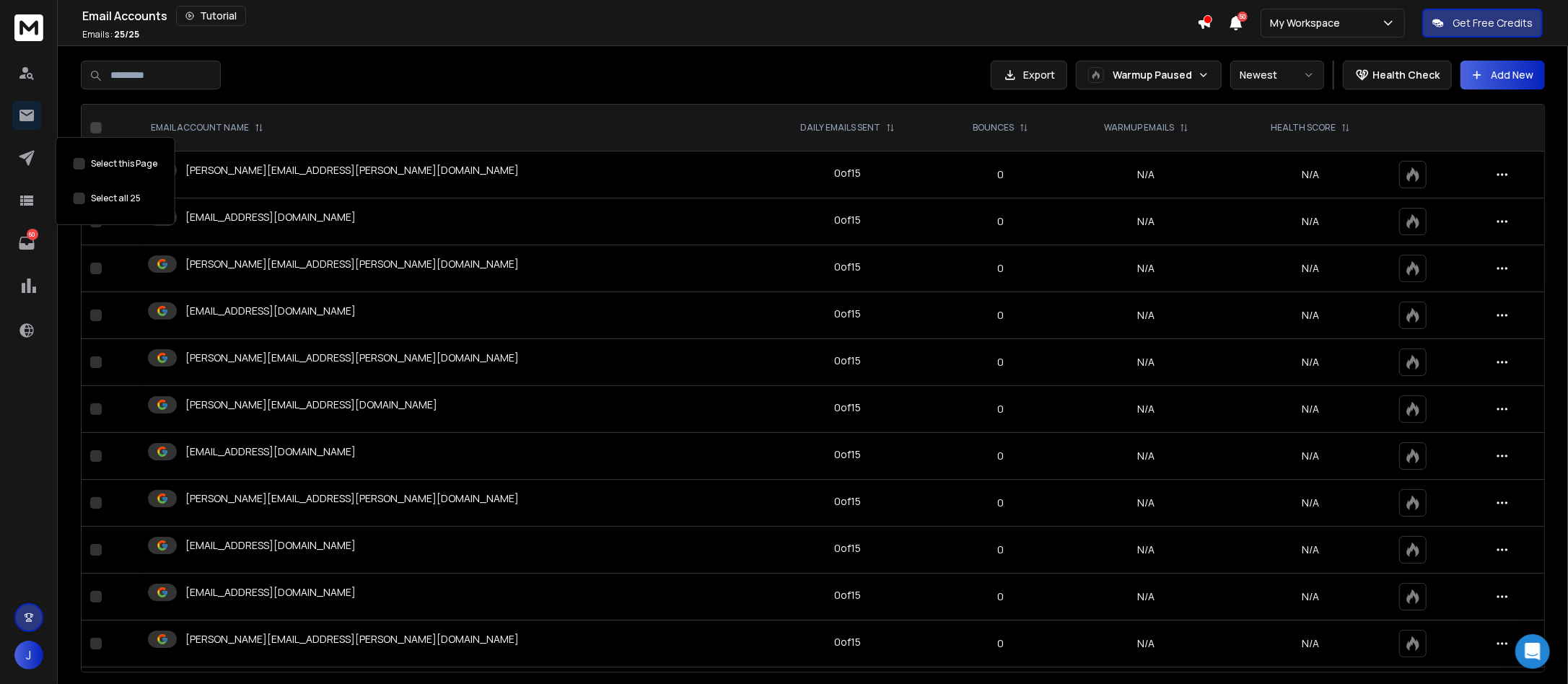
click at [76, 201] on button "Select this Page" at bounding box center [79, 198] width 11 height 11
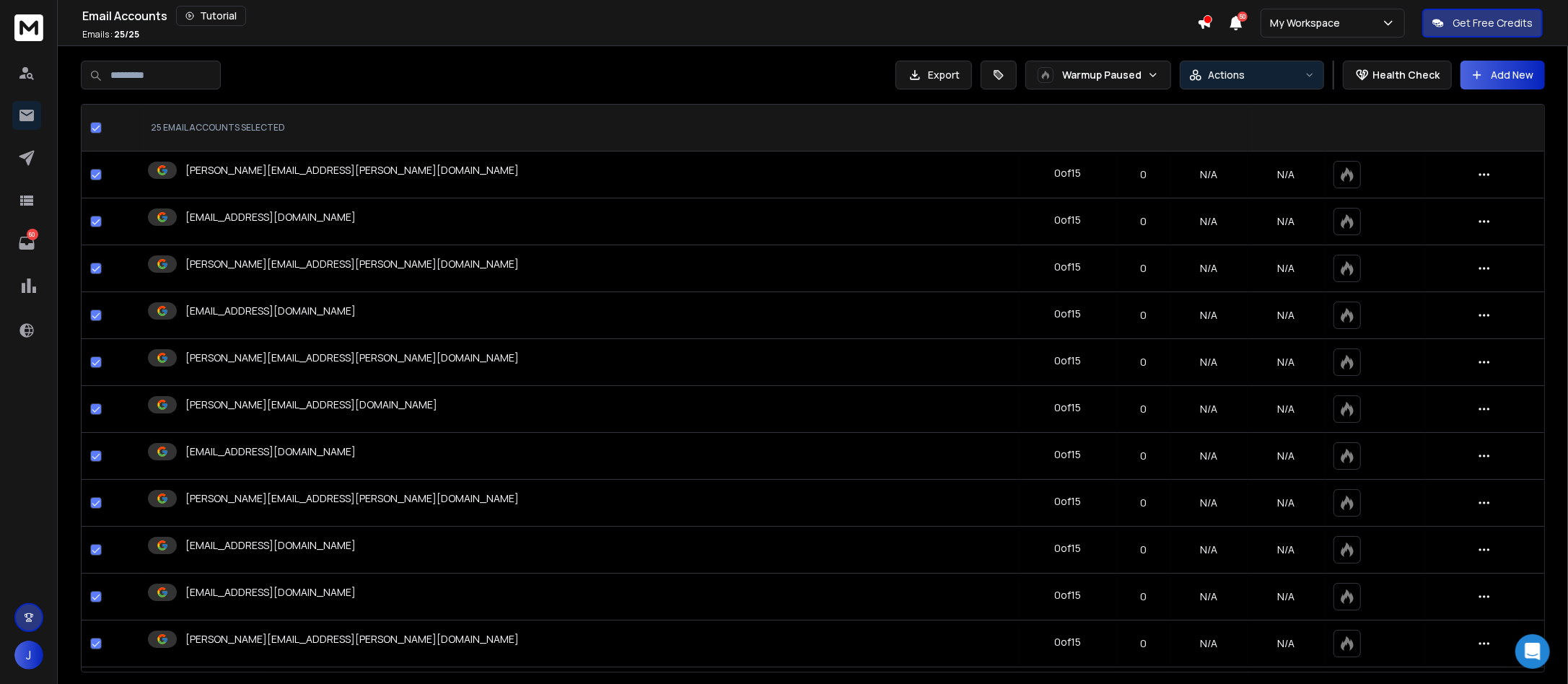
click at [1285, 68] on div "Actions" at bounding box center [1244, 74] width 109 height 14
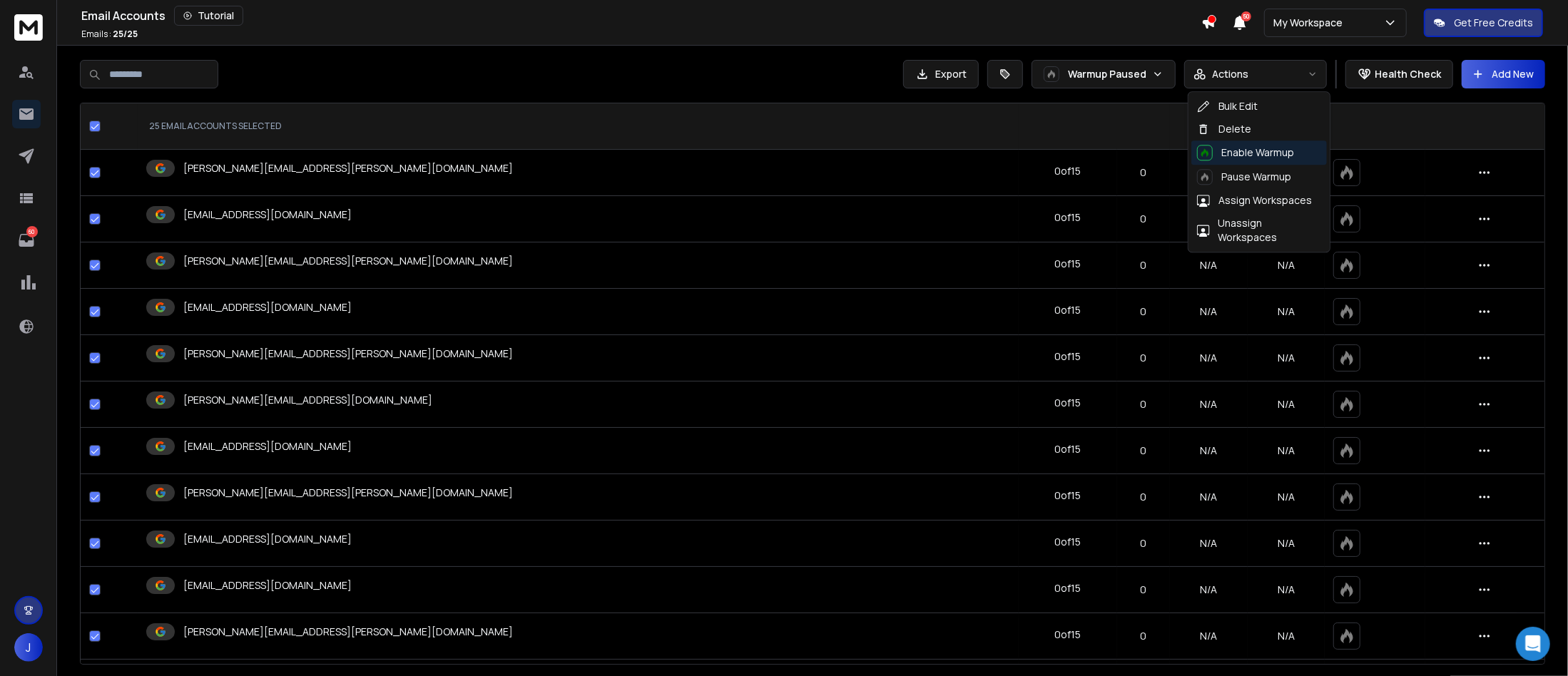
click at [1256, 156] on div "Enable Warmup" at bounding box center [1246, 152] width 97 height 16
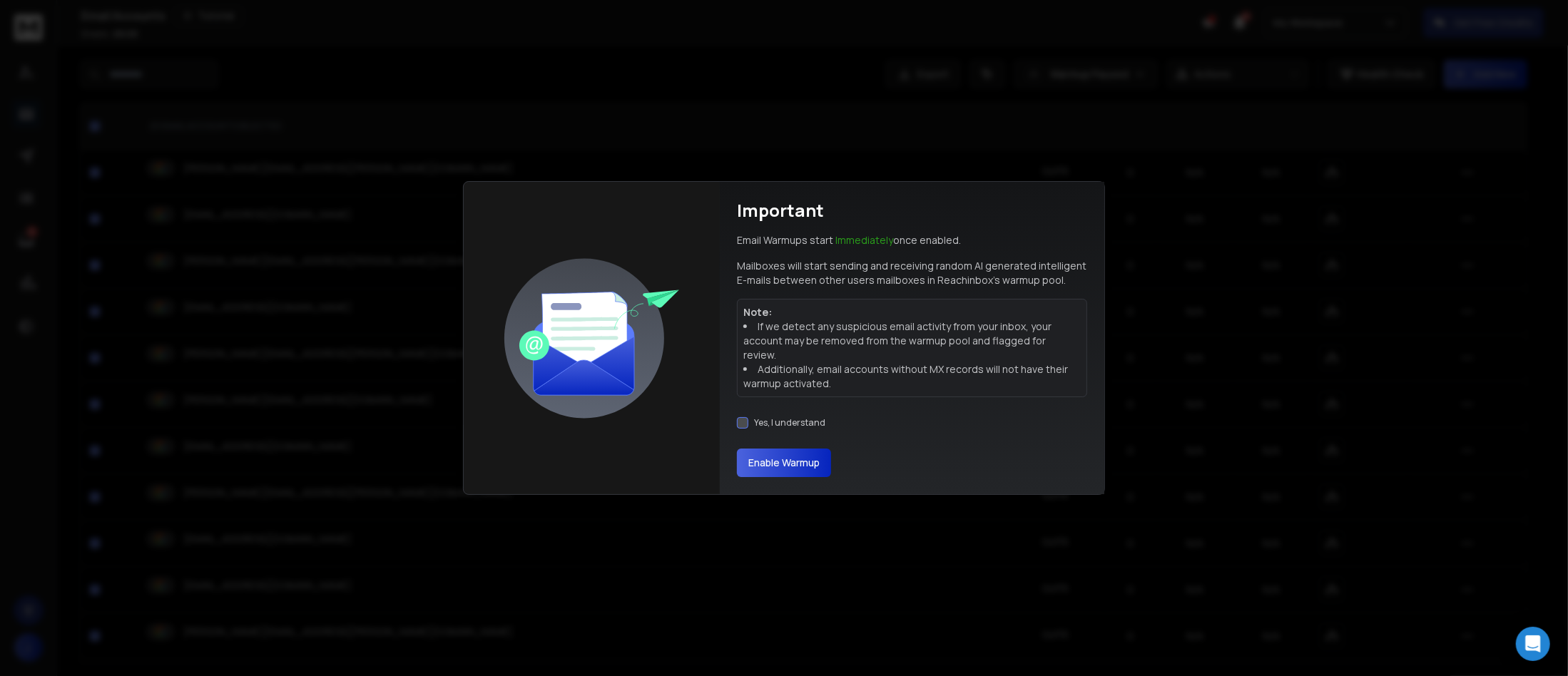
click at [742, 417] on button "Yes, I understand" at bounding box center [742, 422] width 11 height 11
click at [778, 462] on button "Enable Warmup" at bounding box center [784, 462] width 94 height 29
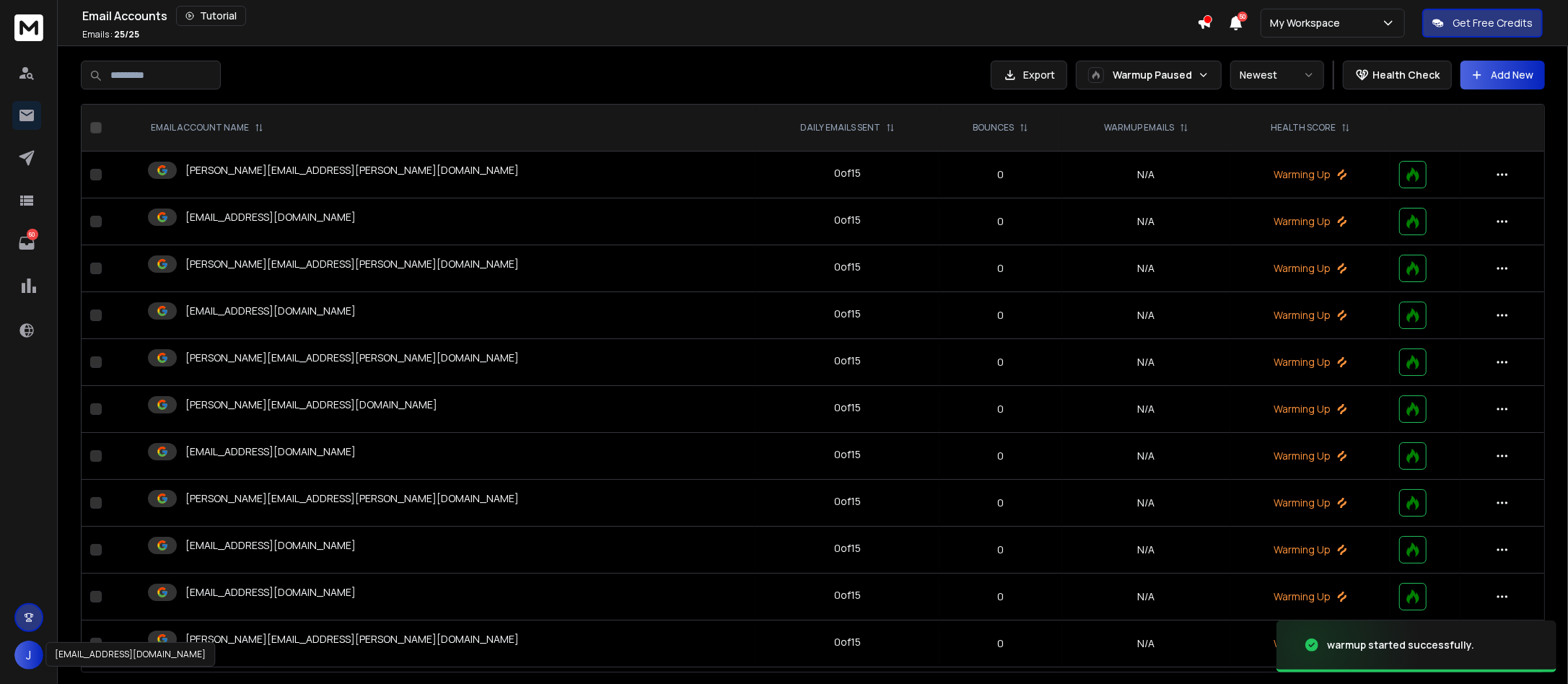
click at [32, 657] on span "J" at bounding box center [28, 655] width 29 height 29
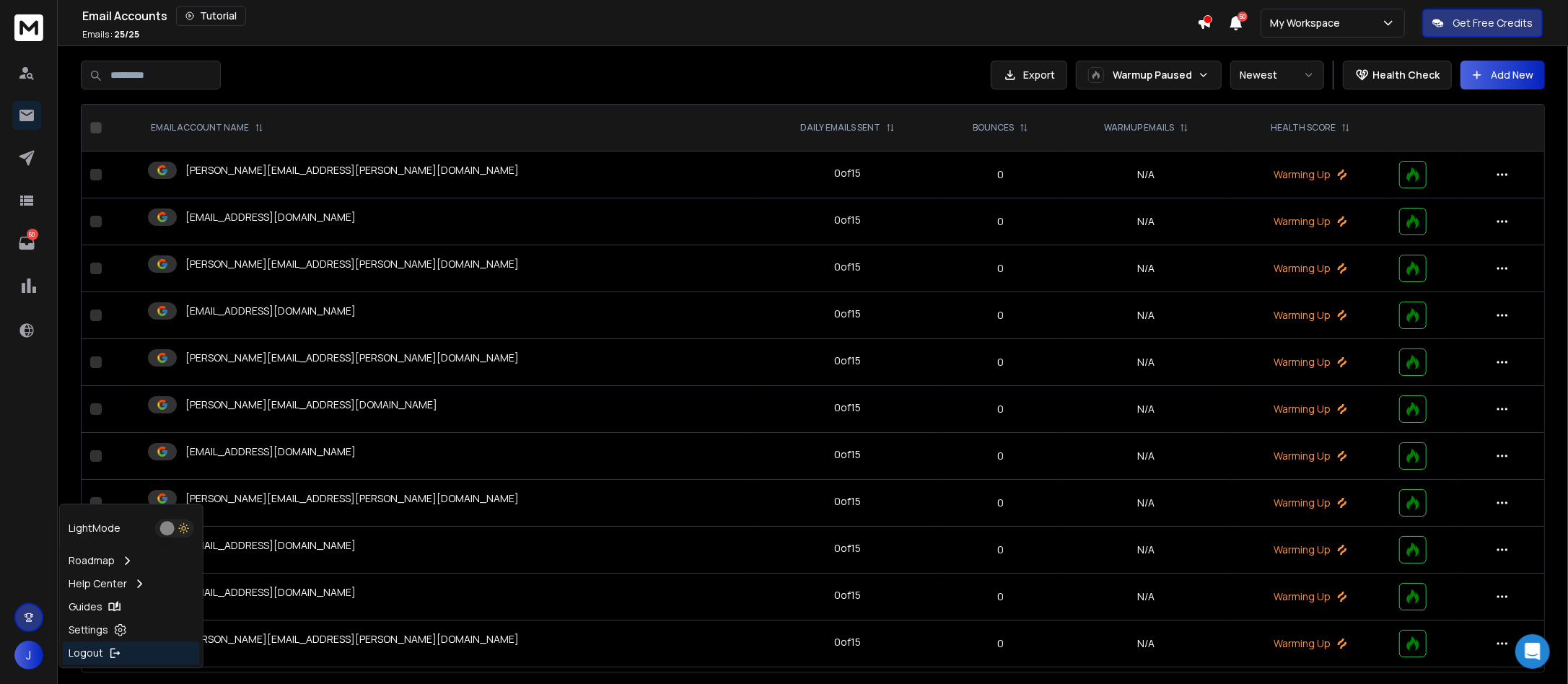
click at [103, 653] on div "Logout" at bounding box center [131, 652] width 138 height 23
